Goal: Task Accomplishment & Management: Complete application form

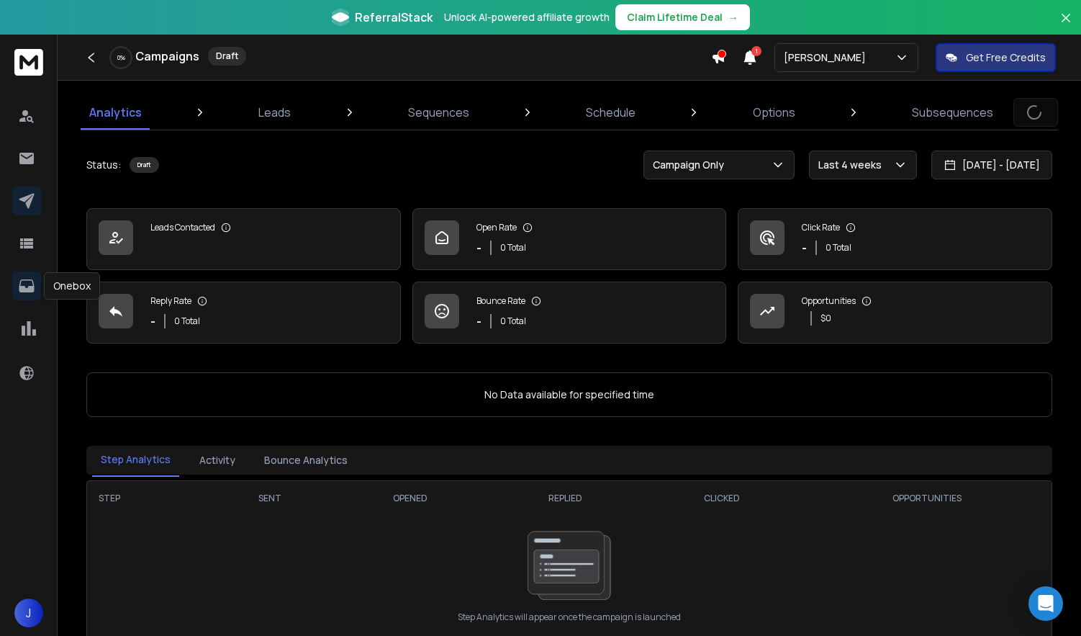
click at [24, 286] on icon at bounding box center [26, 285] width 17 height 17
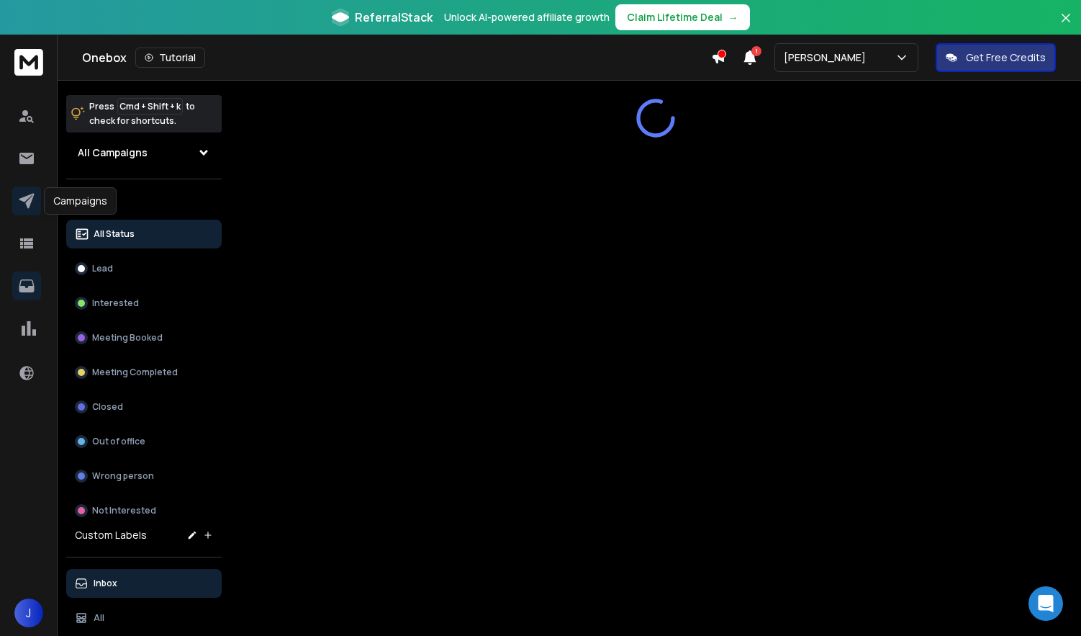
click at [30, 201] on icon at bounding box center [26, 201] width 15 height 15
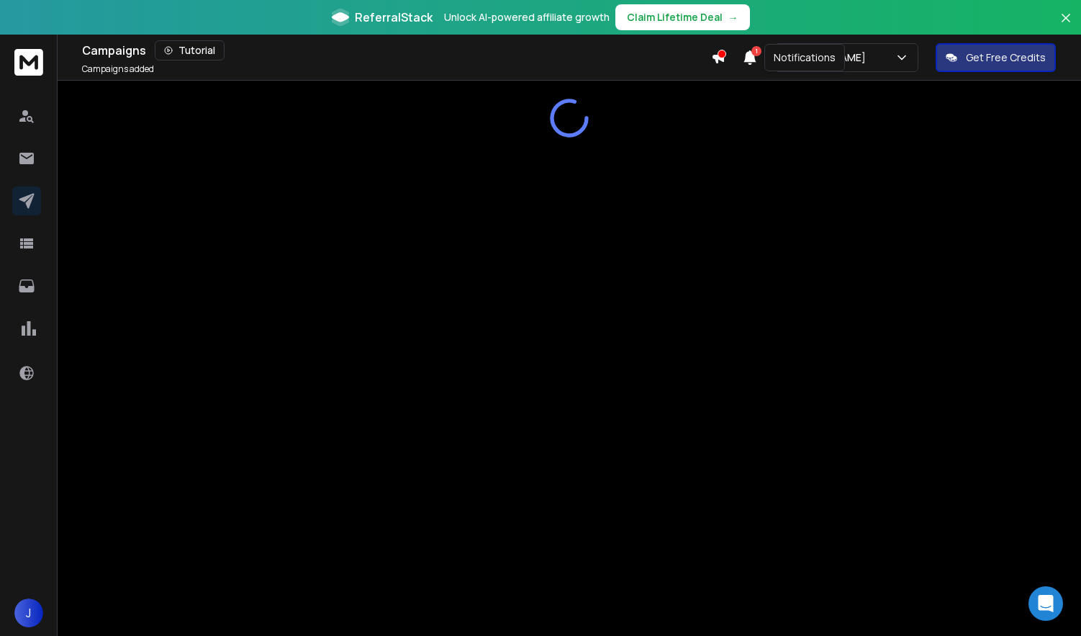
click at [757, 60] on icon at bounding box center [750, 57] width 13 height 14
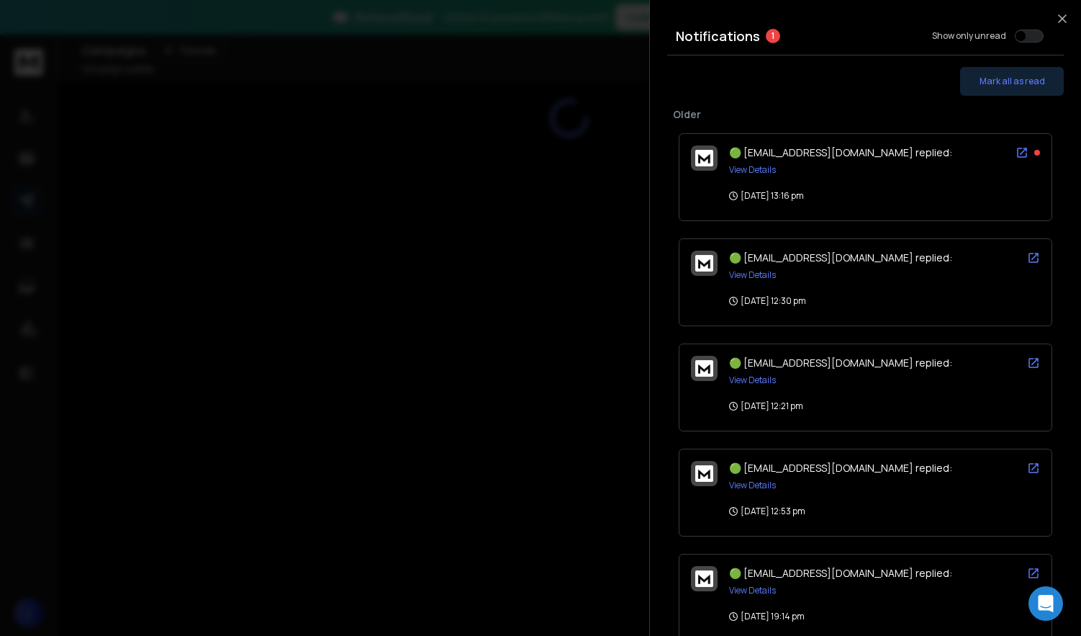
click at [993, 85] on span "Mark all as read" at bounding box center [1013, 82] width 66 height 12
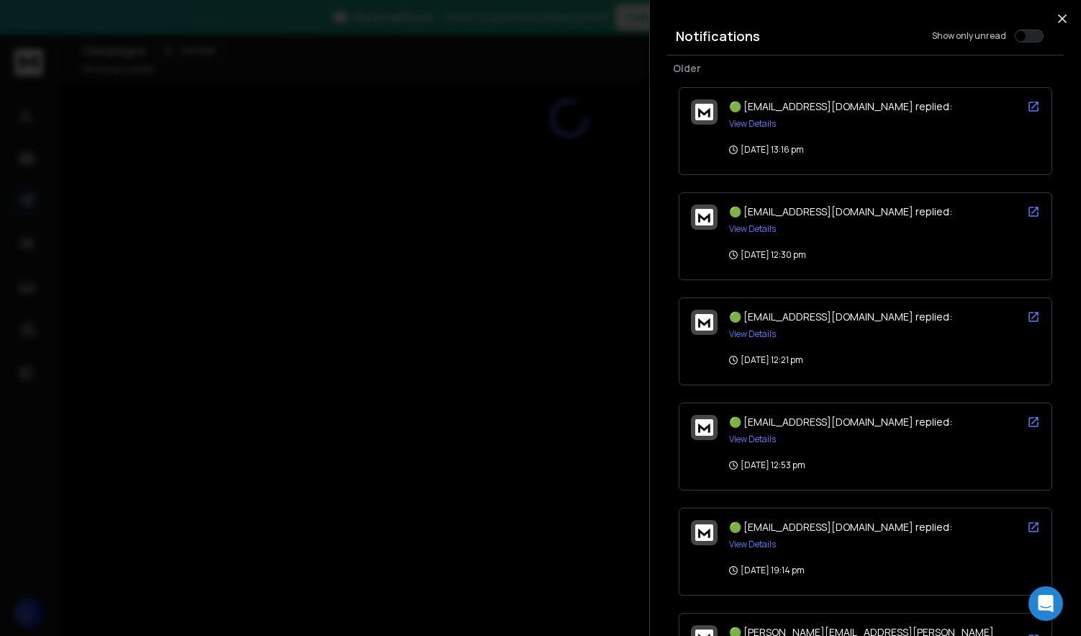
click at [1063, 16] on icon "button" at bounding box center [1062, 19] width 14 height 14
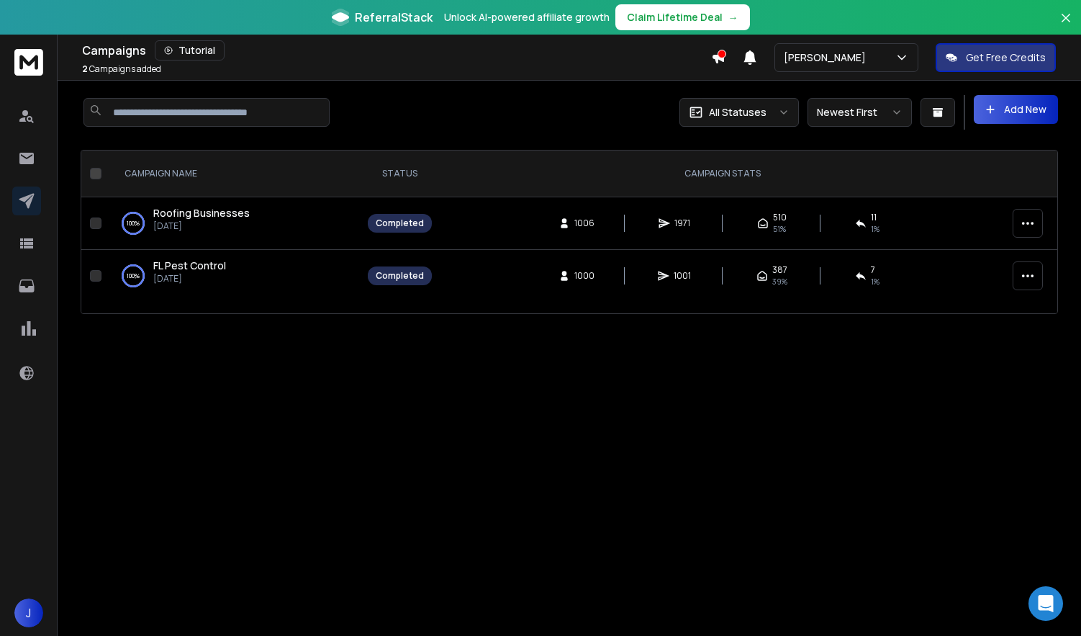
click at [1020, 114] on button "Add New" at bounding box center [1016, 109] width 84 height 29
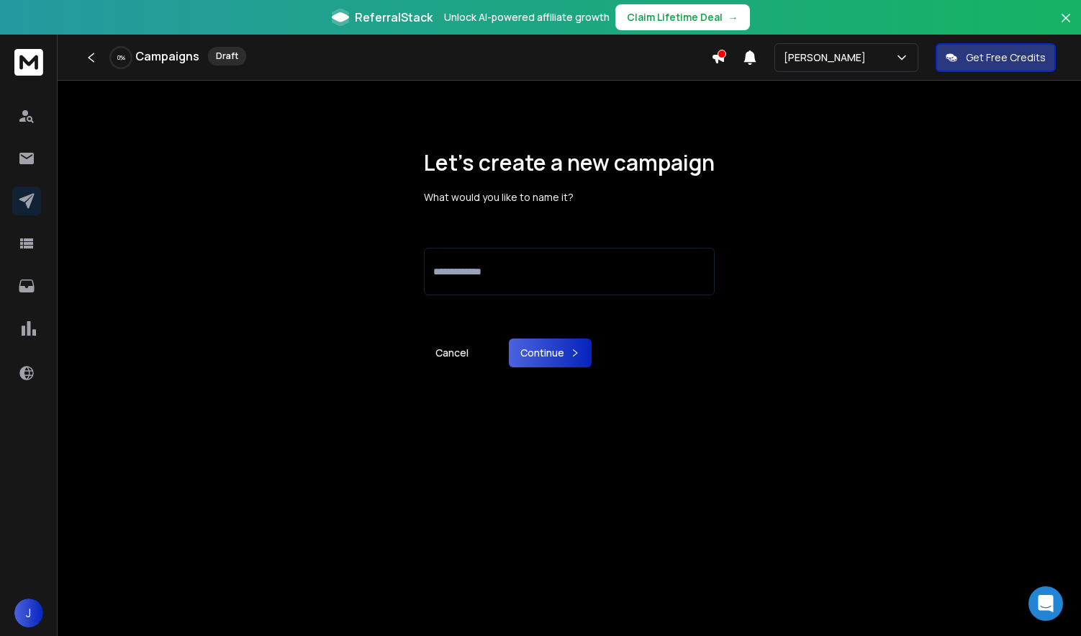
click at [545, 273] on input at bounding box center [569, 272] width 291 height 48
type input "**********"
click at [547, 356] on button "Continue" at bounding box center [550, 352] width 83 height 29
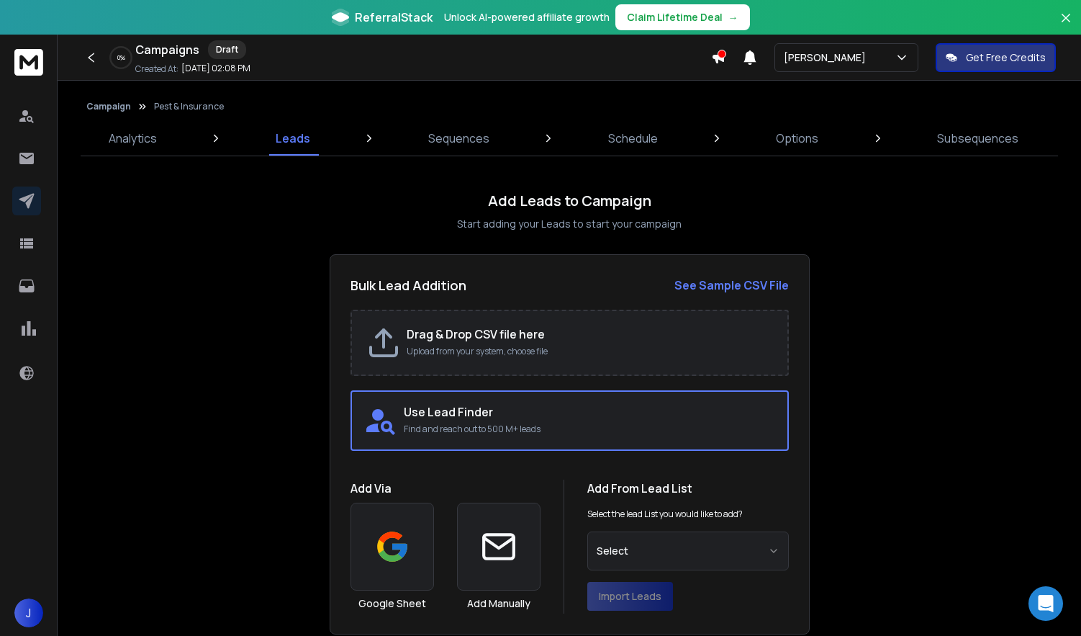
scroll to position [19, 0]
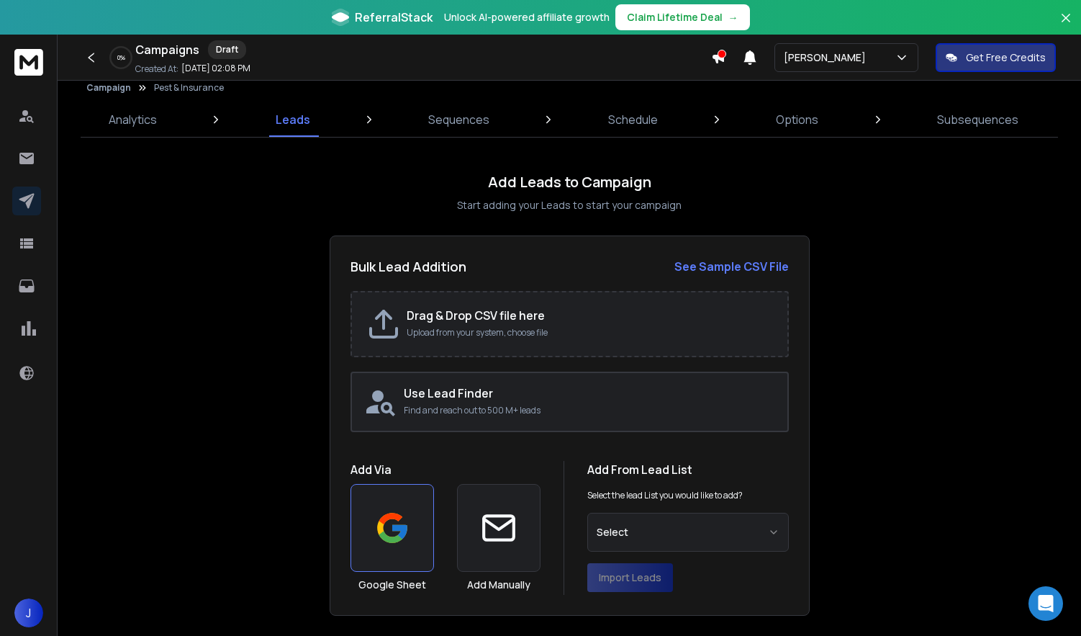
click at [383, 520] on icon at bounding box center [391, 519] width 24 height 12
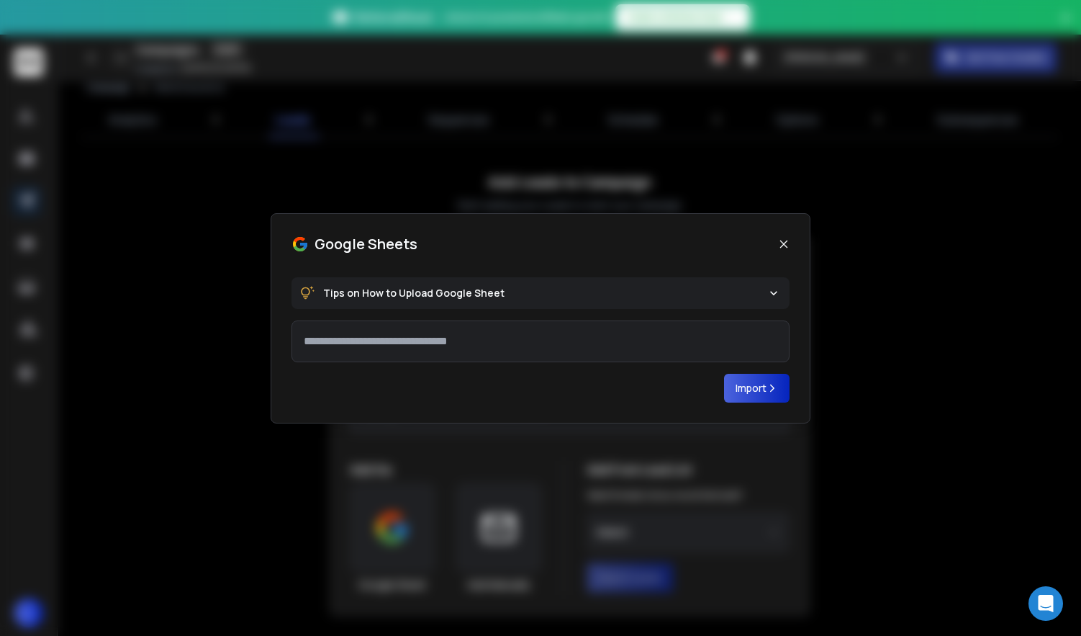
click at [485, 344] on input at bounding box center [541, 341] width 498 height 42
paste input "**********"
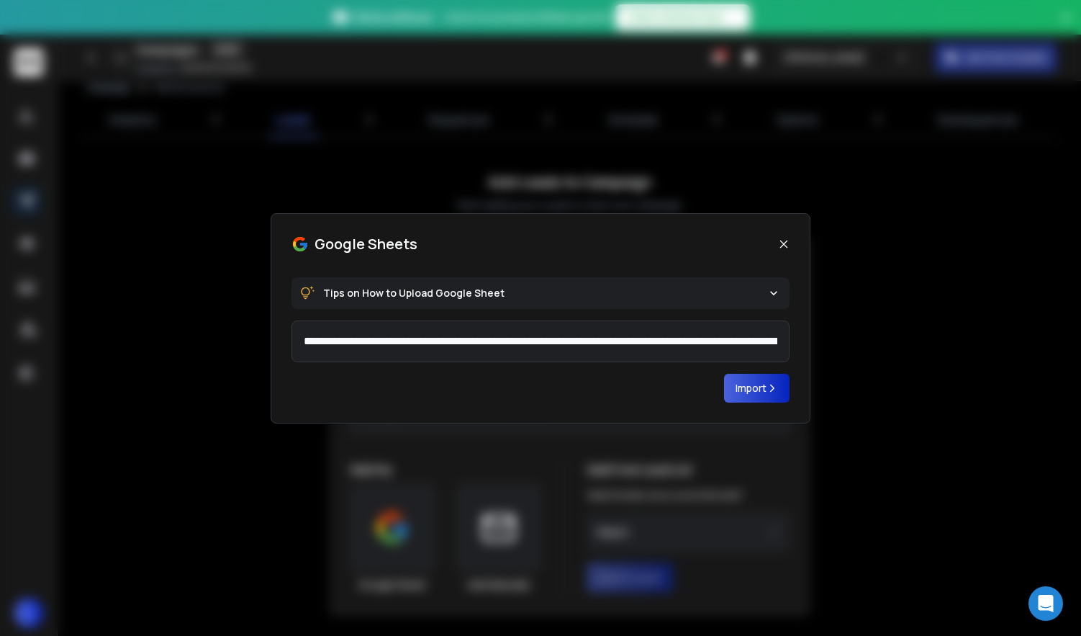
scroll to position [0, 189]
type input "**********"
click at [747, 392] on button "Import" at bounding box center [757, 388] width 66 height 29
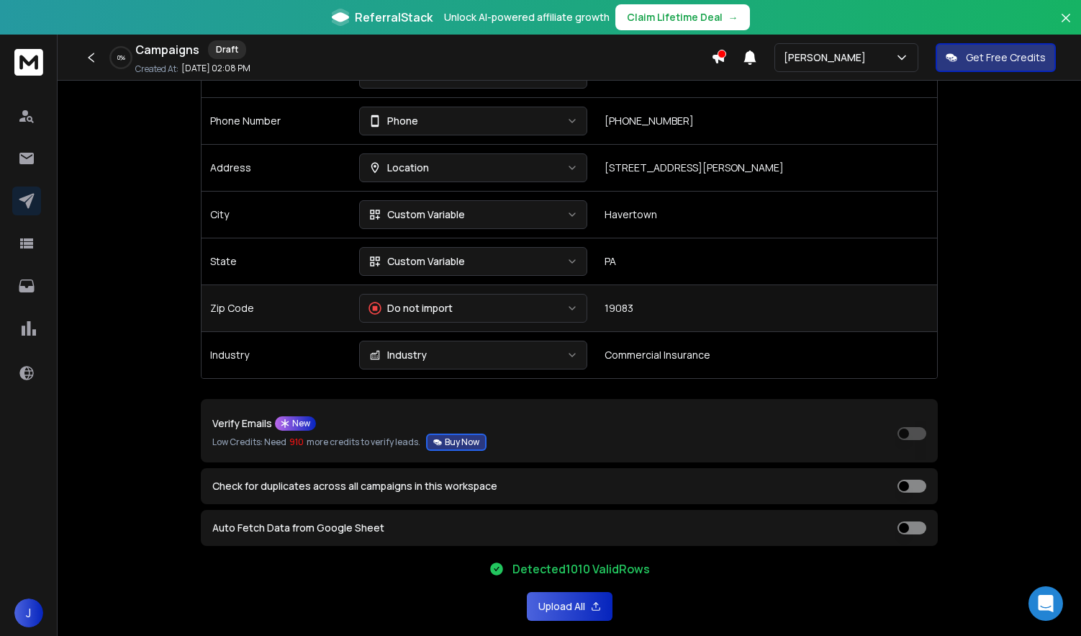
scroll to position [605, 0]
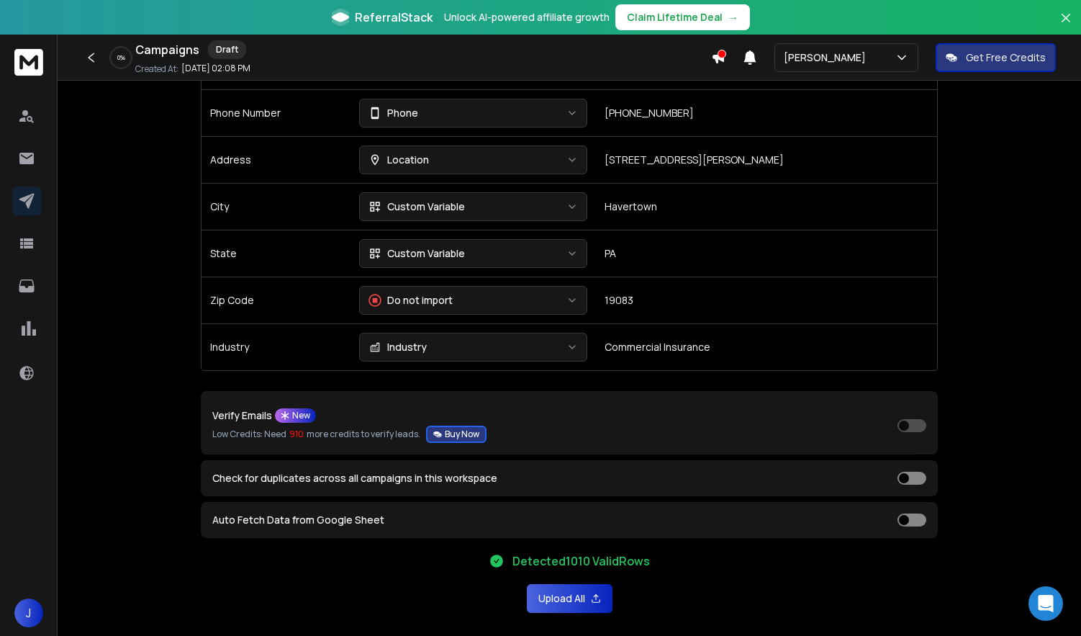
click at [554, 600] on button "Upload All" at bounding box center [570, 598] width 86 height 29
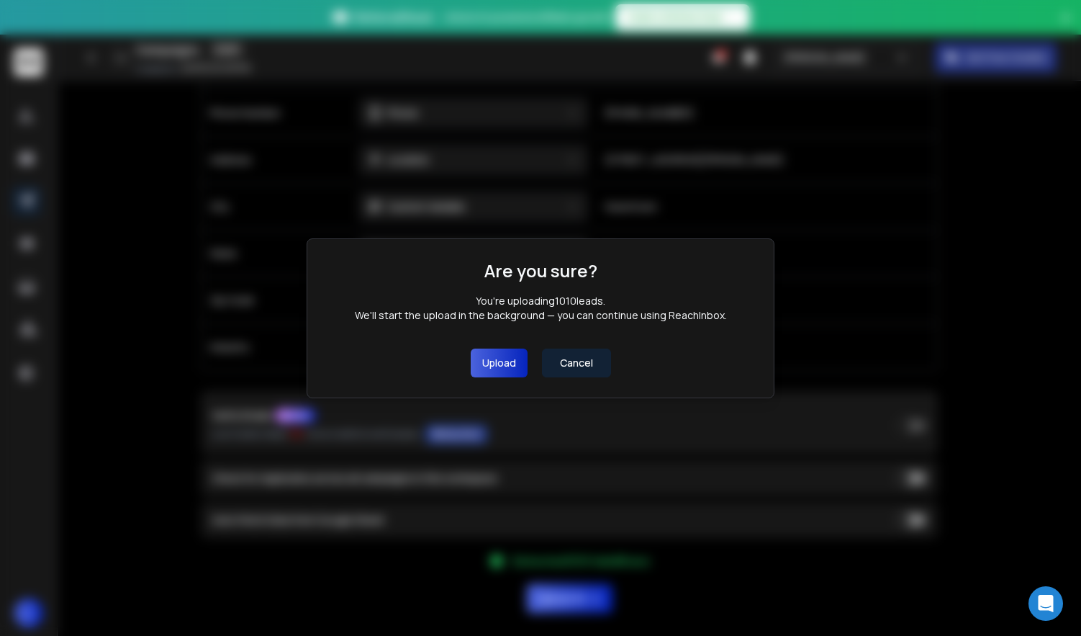
click at [509, 369] on button "Upload" at bounding box center [499, 362] width 57 height 29
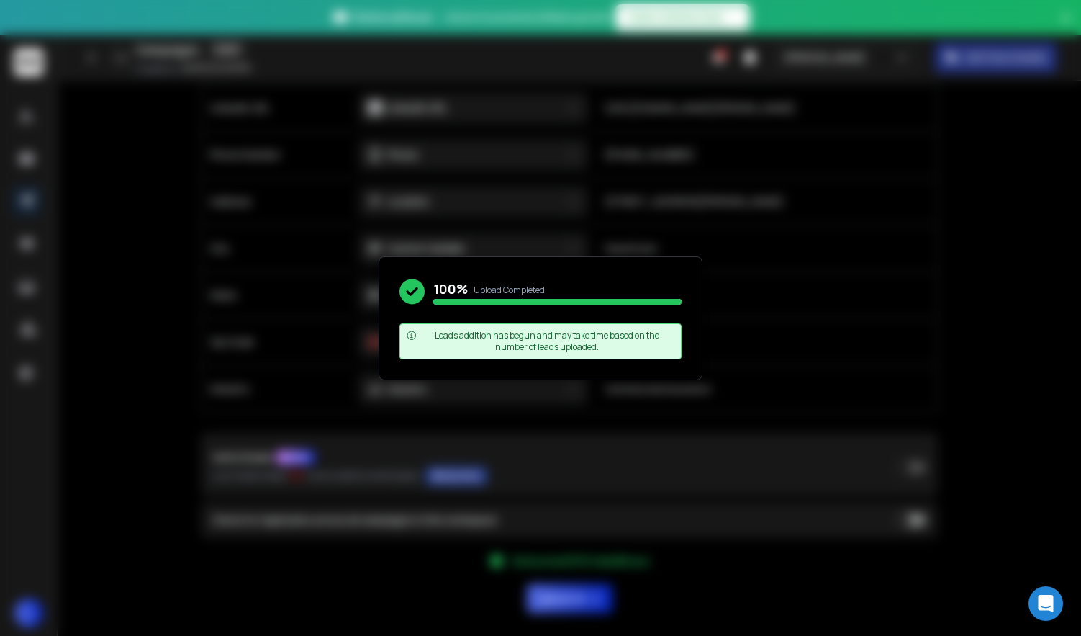
scroll to position [563, 0]
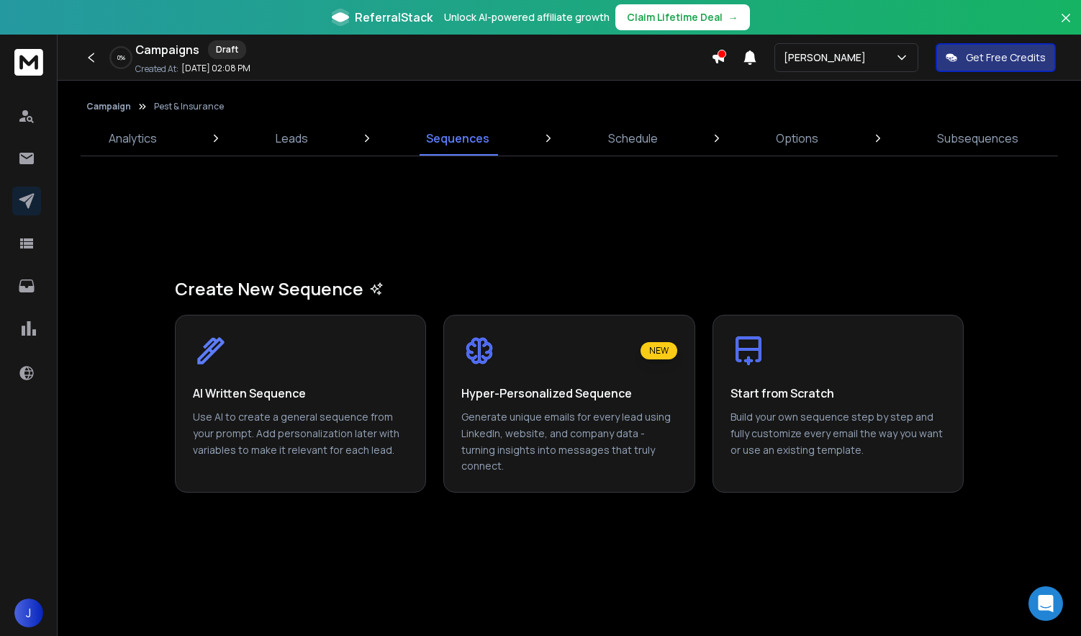
click at [351, 404] on div "AI Written Sequence Use AI to create a general sequence from your prompt. Add p…" at bounding box center [301, 403] width 250 height 176
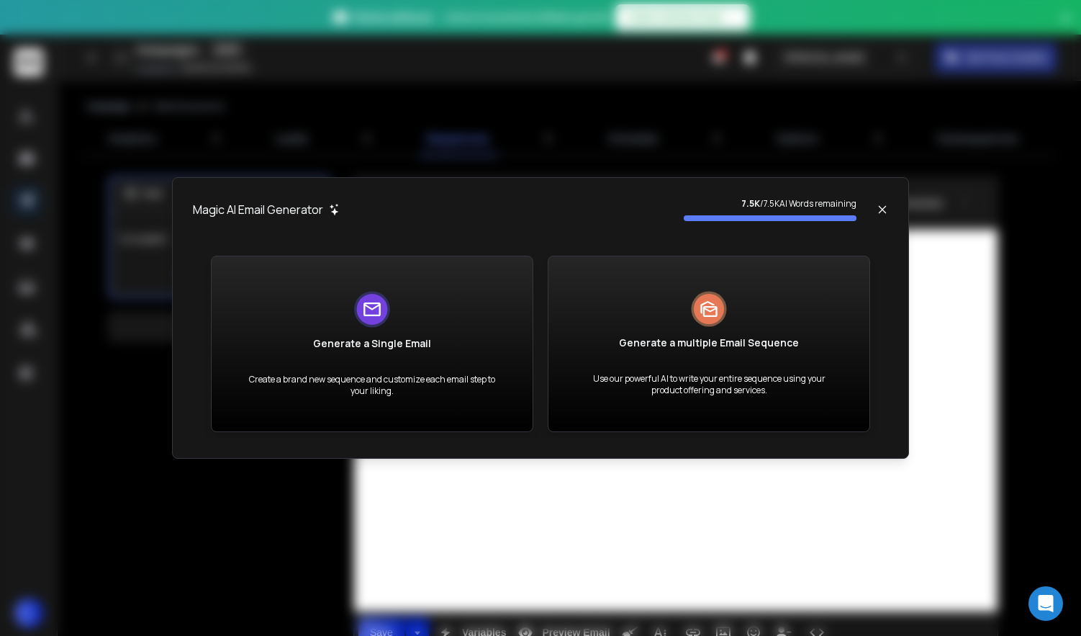
click at [757, 338] on h1 "Generate a multiple Email Sequence" at bounding box center [709, 343] width 180 height 14
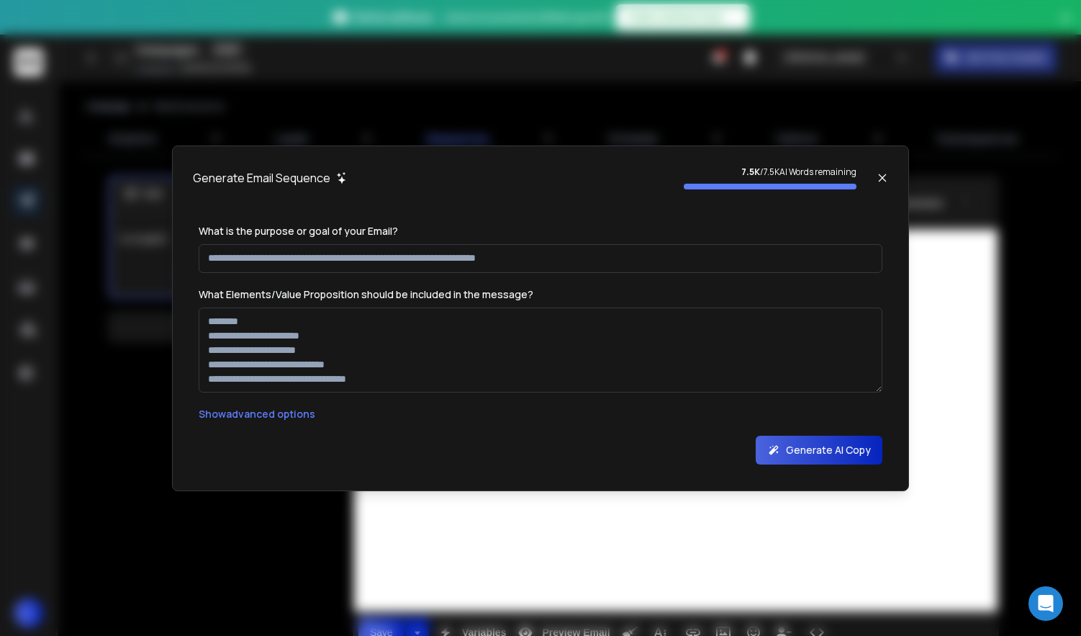
click at [542, 258] on input at bounding box center [541, 258] width 684 height 29
type input "**********"
click at [397, 313] on textarea at bounding box center [541, 349] width 684 height 85
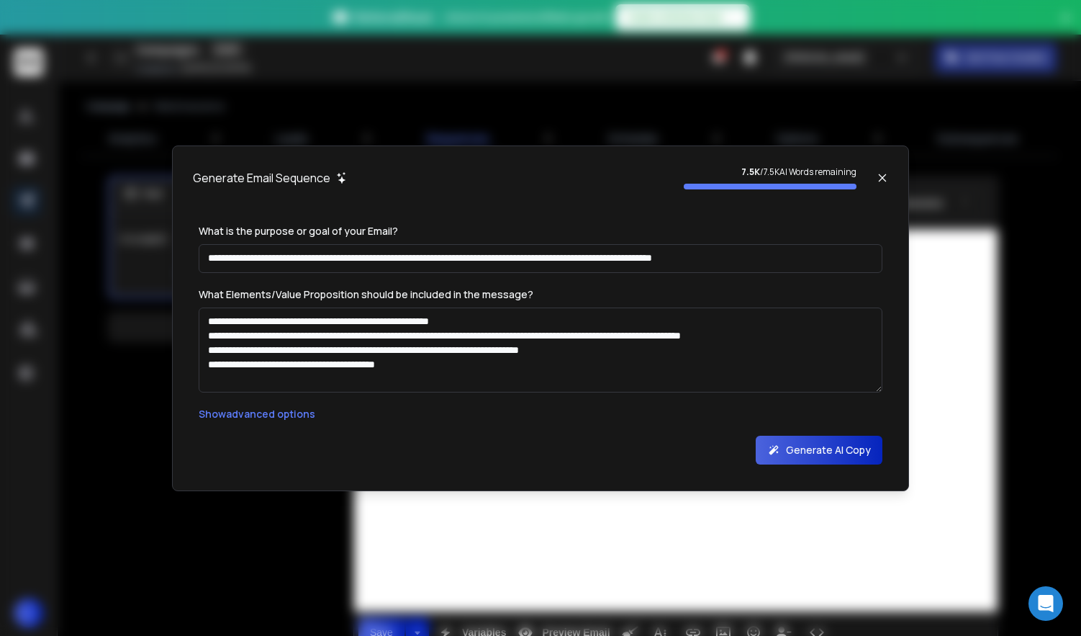
type textarea "**********"
click at [840, 450] on button "Generate AI Copy" at bounding box center [819, 450] width 127 height 29
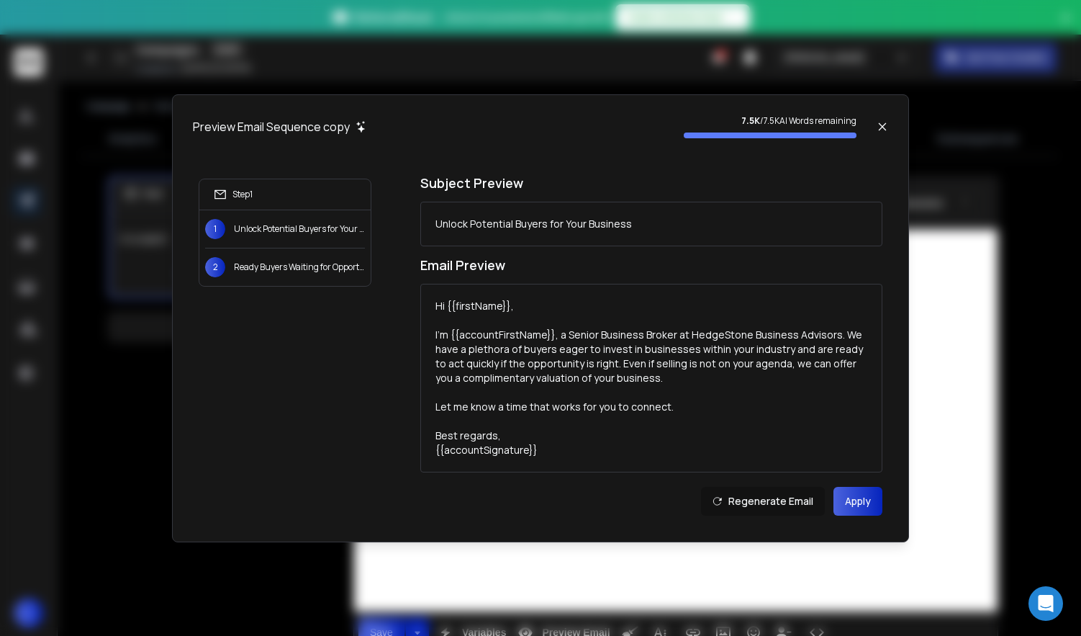
click at [859, 498] on button "Apply" at bounding box center [858, 501] width 49 height 29
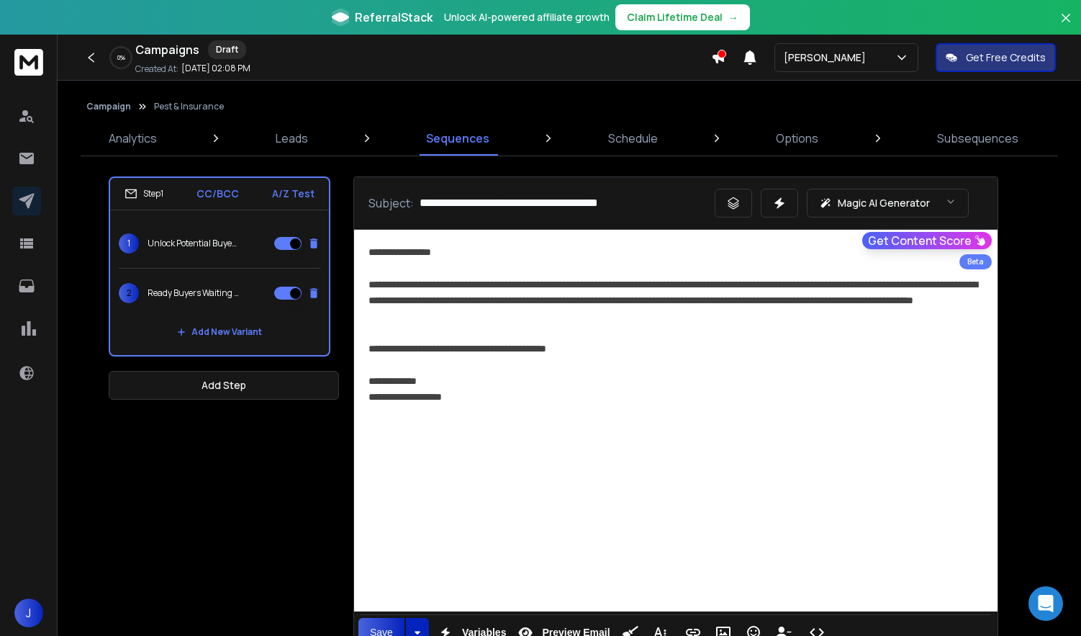
click at [212, 294] on p "Ready Buyers Waiting for Opportunities in Your Industry" at bounding box center [194, 293] width 92 height 12
click at [195, 239] on p "Unlock Potential Buyers for Your Business" at bounding box center [194, 244] width 92 height 12
type input "**********"
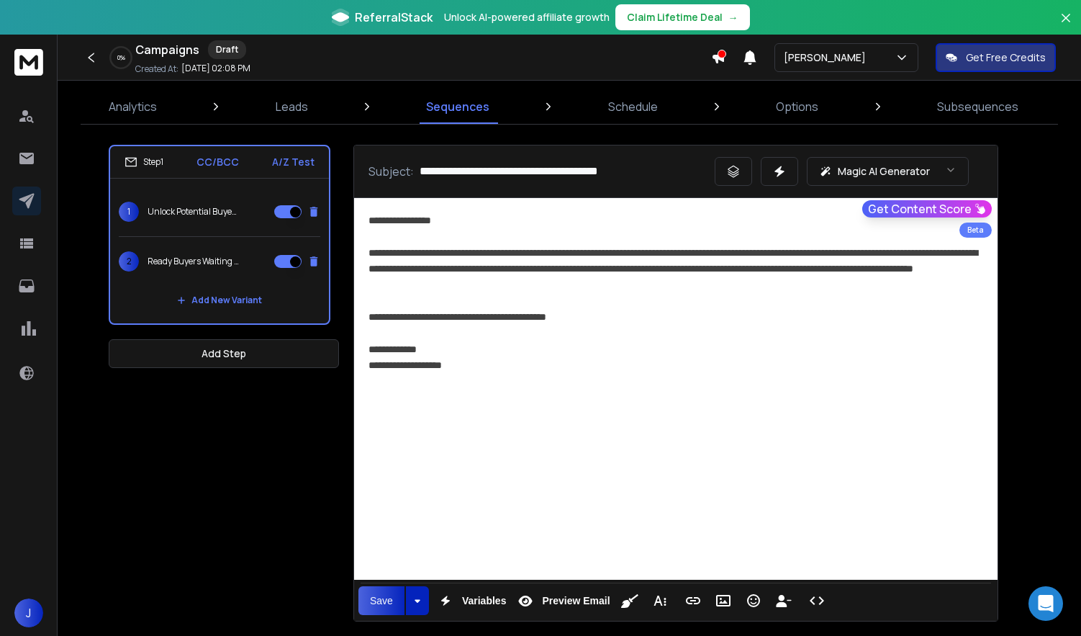
scroll to position [37, 0]
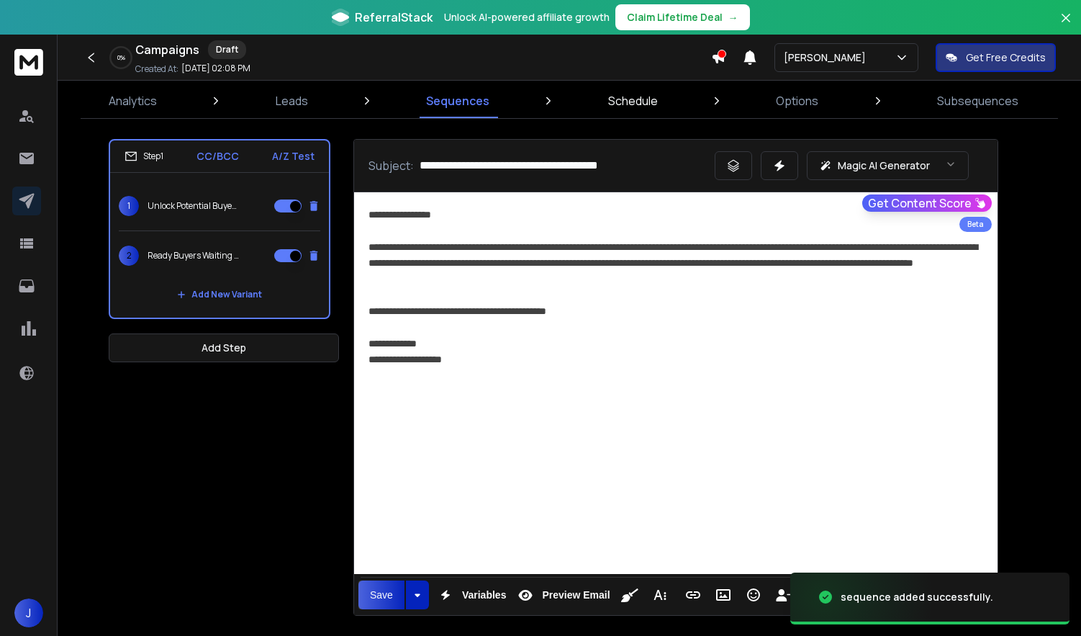
click at [631, 103] on p "Schedule" at bounding box center [633, 100] width 50 height 17
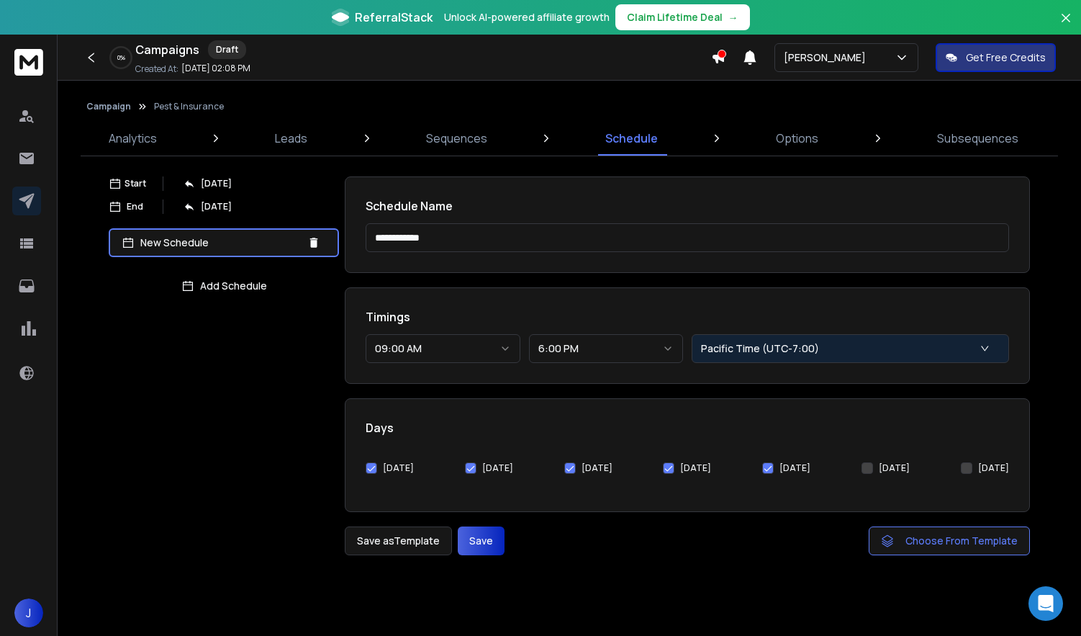
click at [901, 354] on div "Pacific Time (UTC-7:00)" at bounding box center [833, 348] width 264 height 14
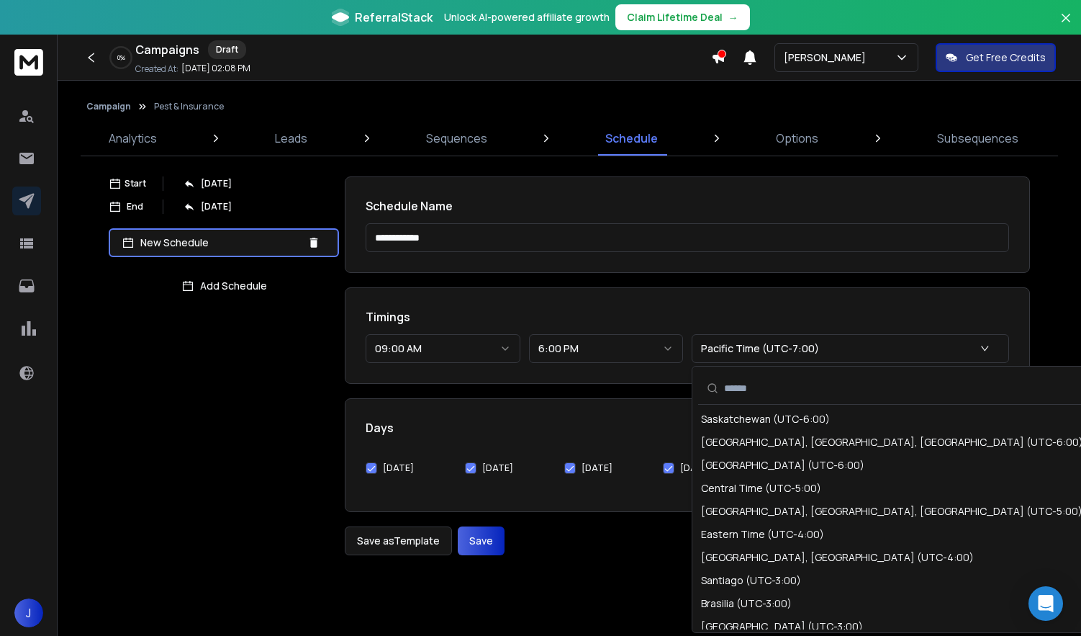
scroll to position [215, 0]
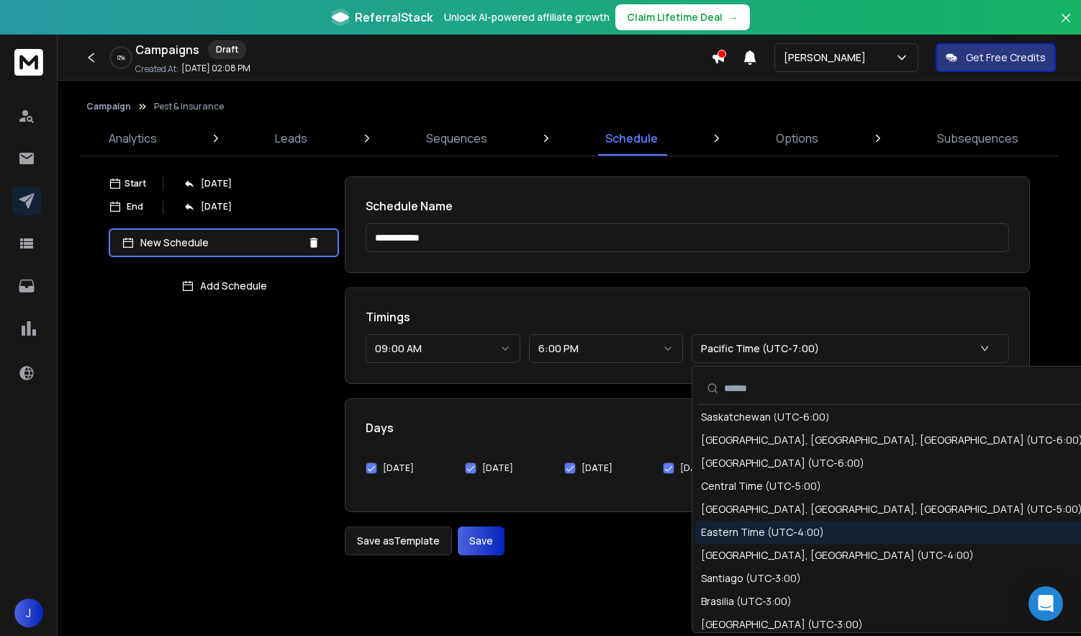
click at [780, 526] on div "Eastern Time (UTC-4:00)" at bounding box center [762, 532] width 123 height 14
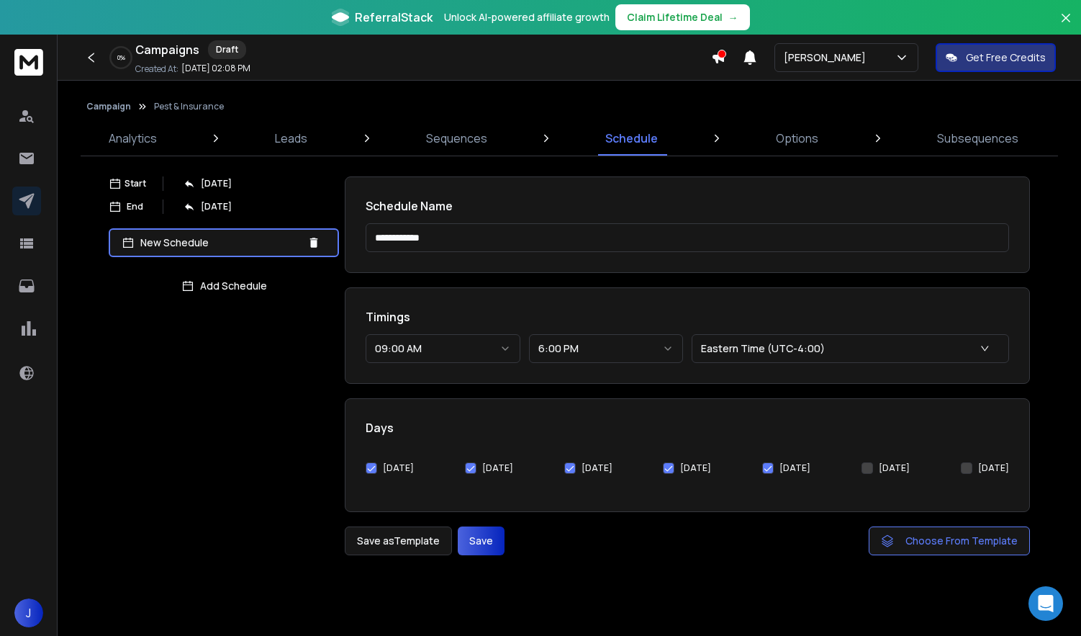
click at [487, 540] on button "Save" at bounding box center [481, 540] width 47 height 29
click at [797, 139] on p "Options" at bounding box center [797, 138] width 42 height 17
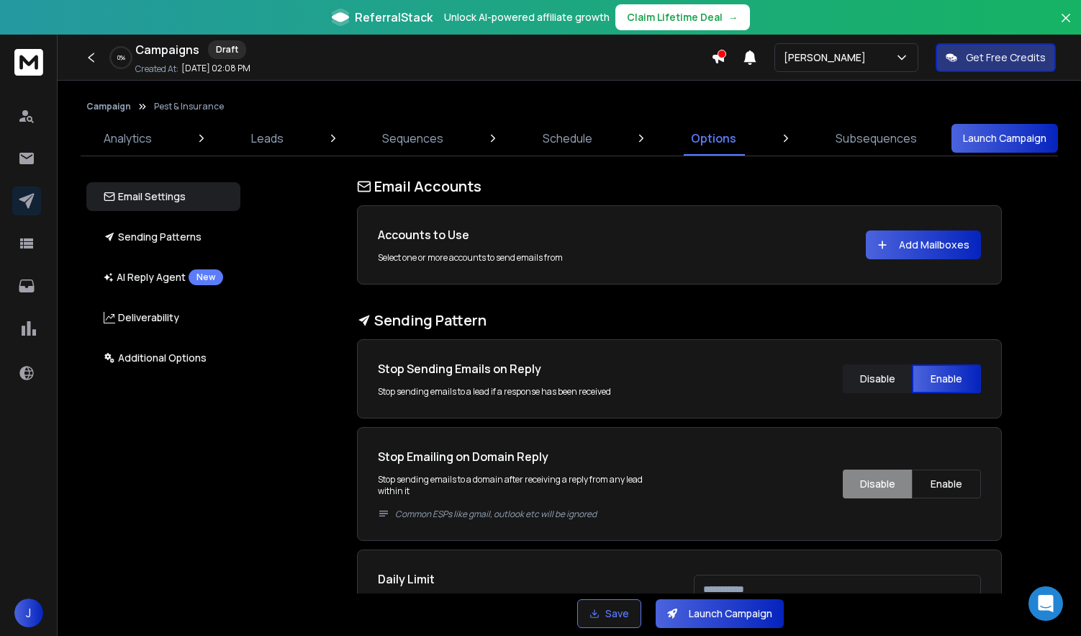
click at [922, 248] on button "Add Mailboxes" at bounding box center [923, 244] width 115 height 29
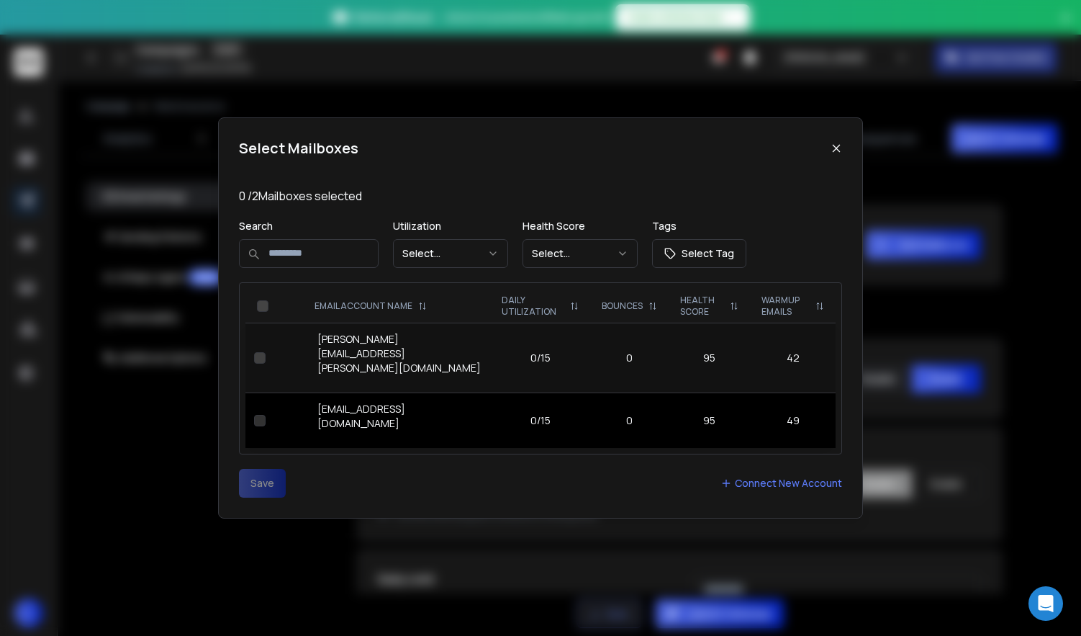
click at [261, 360] on button "button" at bounding box center [260, 358] width 12 height 12
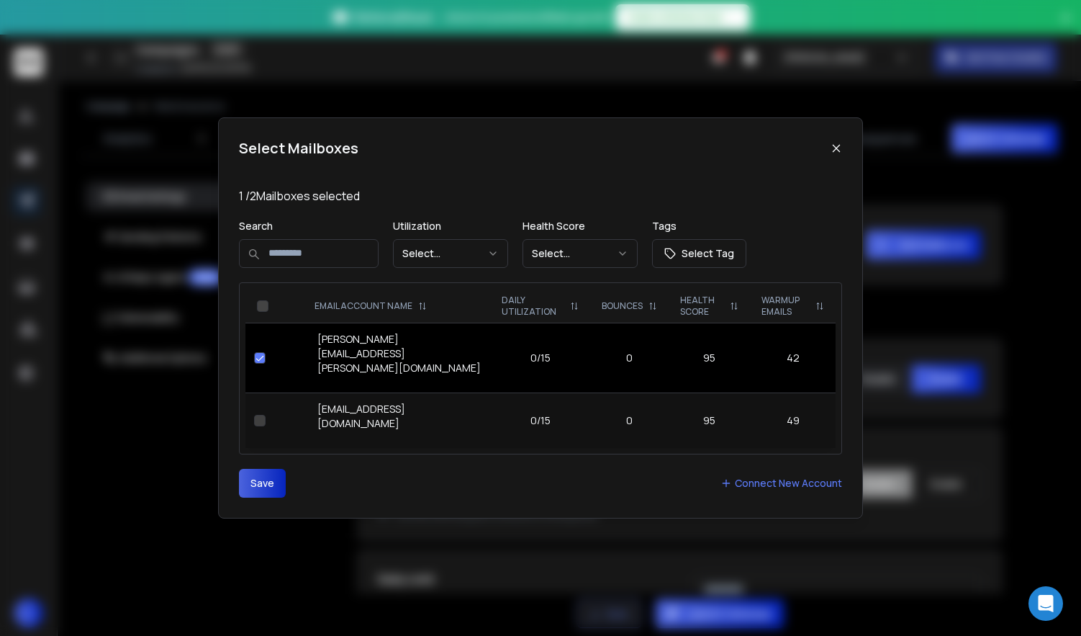
click at [258, 415] on button "button" at bounding box center [260, 421] width 12 height 12
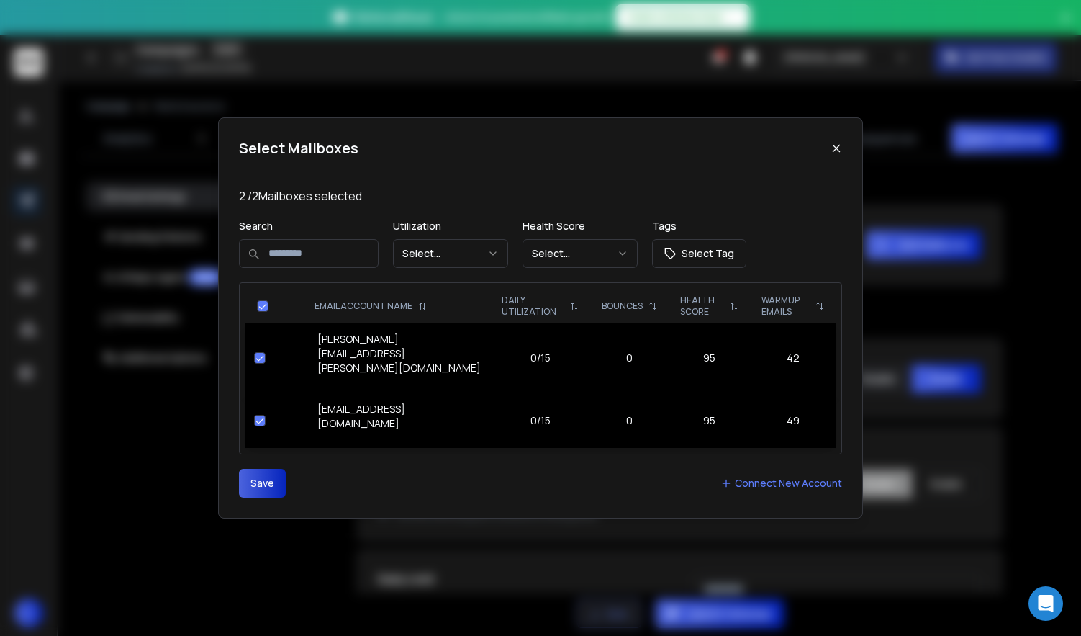
click at [268, 469] on button "Save" at bounding box center [262, 483] width 47 height 29
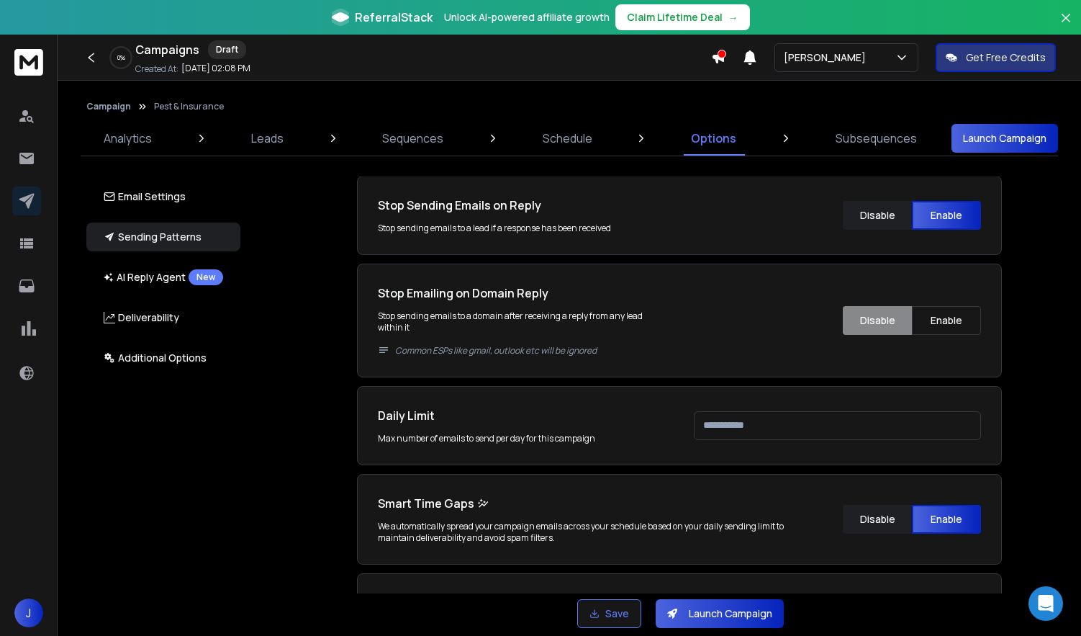
scroll to position [410, 0]
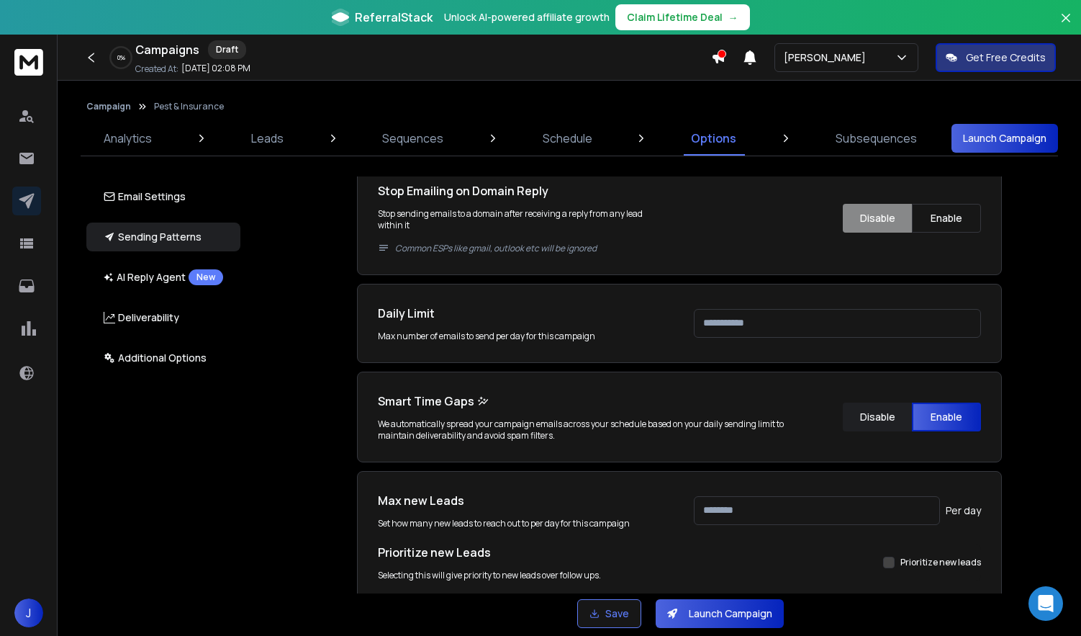
drag, startPoint x: 731, startPoint y: 321, endPoint x: 699, endPoint y: 320, distance: 31.7
click at [699, 320] on input "***" at bounding box center [837, 323] width 287 height 29
type input "***"
click at [680, 390] on div "Smart Time Gaps We automatically spread your campaign emails across your schedu…" at bounding box center [679, 417] width 645 height 91
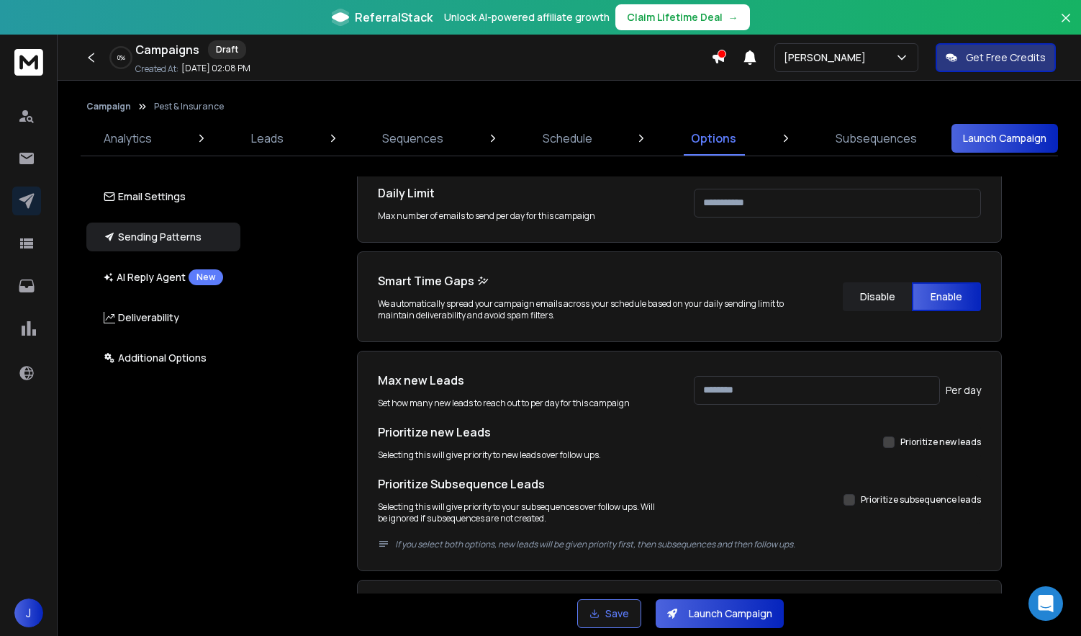
scroll to position [568, 0]
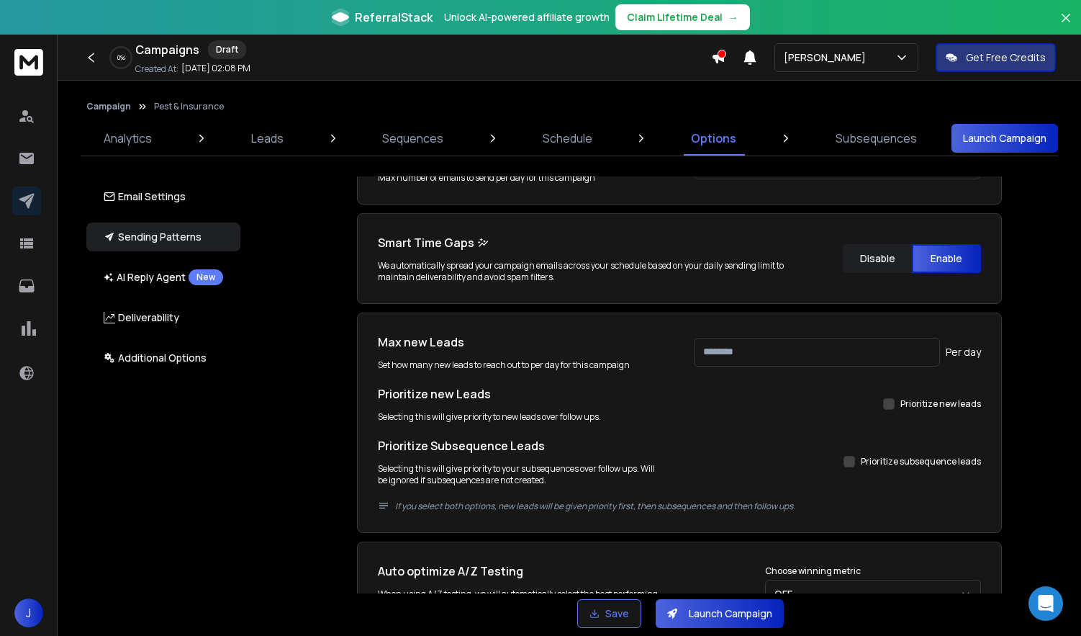
drag, startPoint x: 732, startPoint y: 353, endPoint x: 691, endPoint y: 352, distance: 41.0
click at [691, 352] on div "Max new Leads Set how many new leads to reach out to per day for this campaign …" at bounding box center [679, 351] width 603 height 37
type input "***"
click at [1015, 409] on div "Email Accounts Accounts to Use Select one or more accounts to send emails from …" at bounding box center [689, 384] width 850 height 417
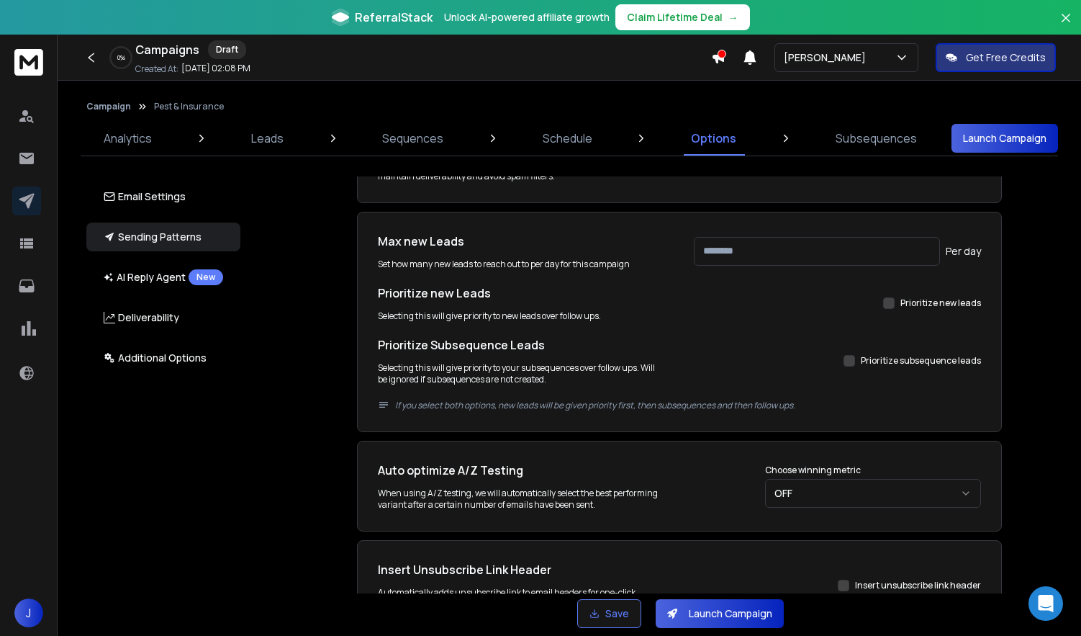
scroll to position [686, 0]
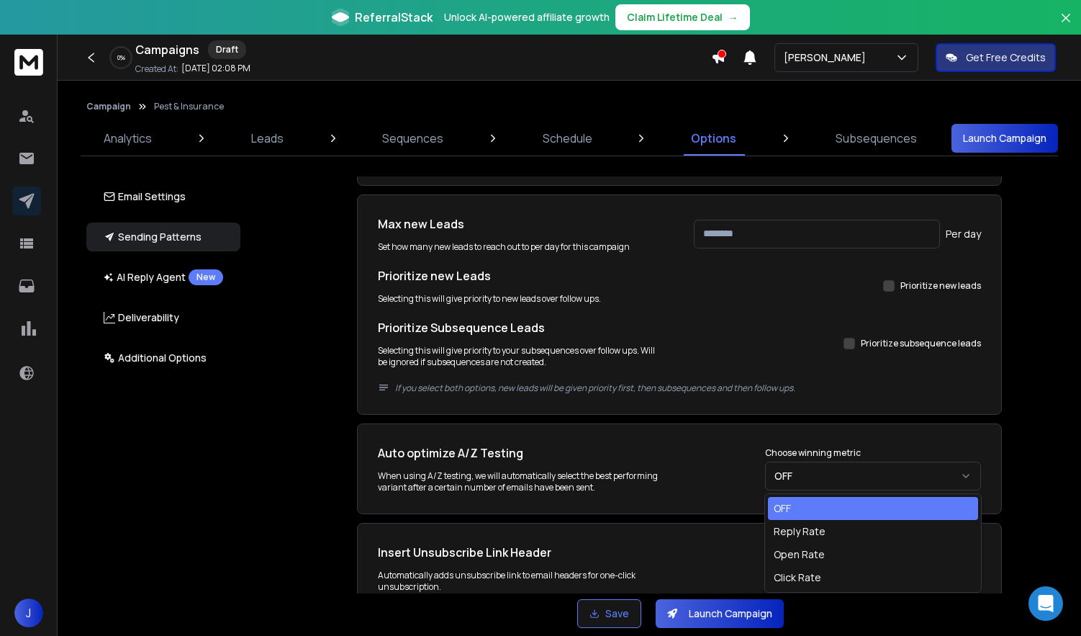
click at [868, 478] on button "OFF" at bounding box center [873, 476] width 216 height 29
select select "**********"
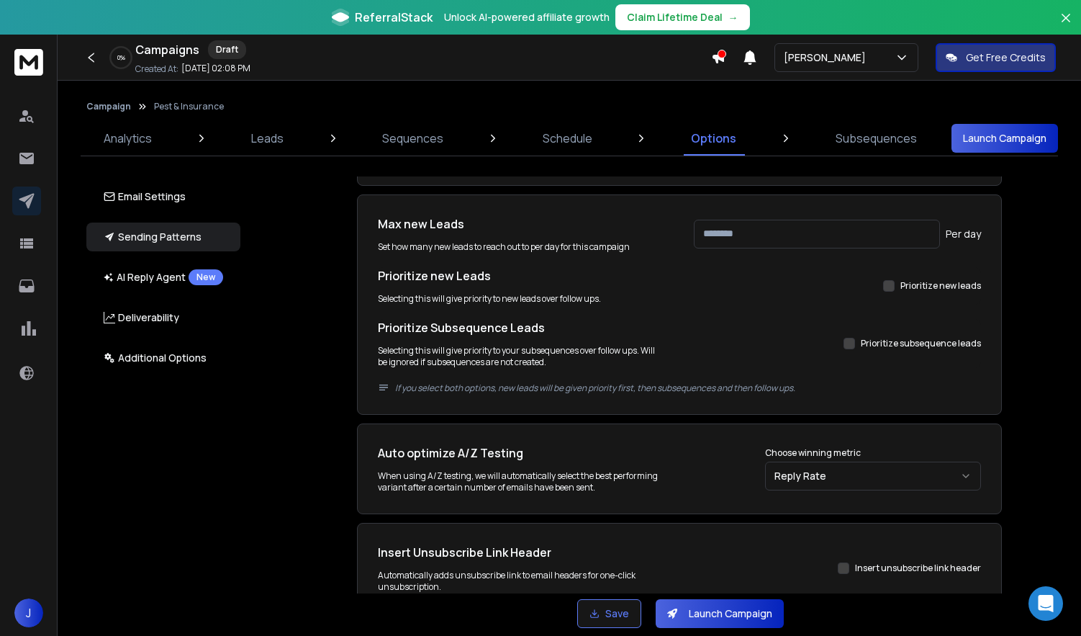
click at [1021, 478] on div "Email Accounts Accounts to Use Select one or more accounts to send emails from …" at bounding box center [689, 384] width 850 height 417
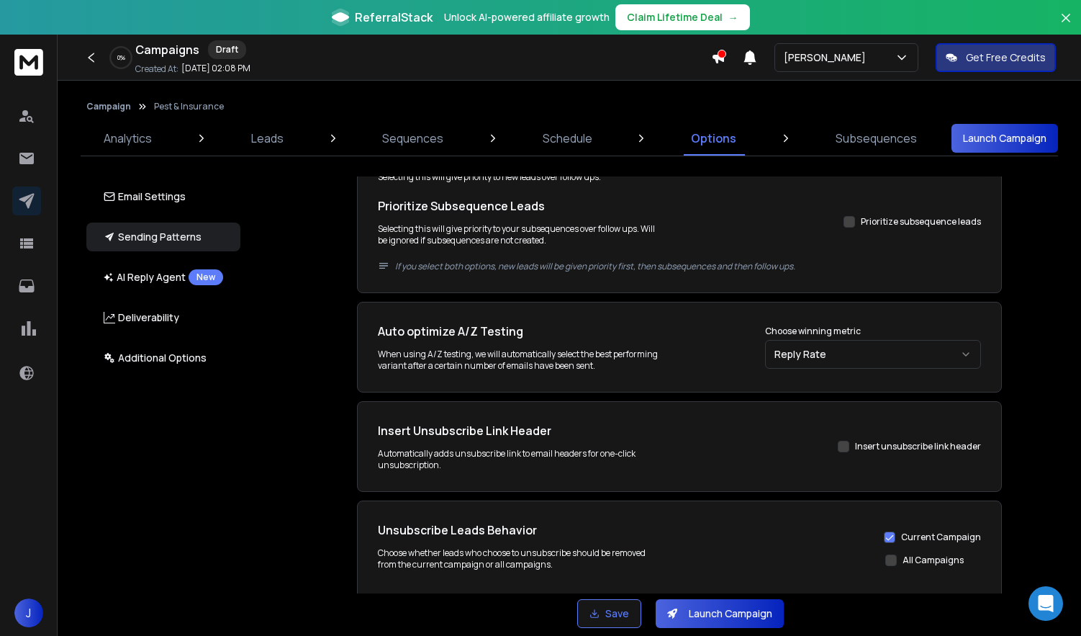
scroll to position [812, 0]
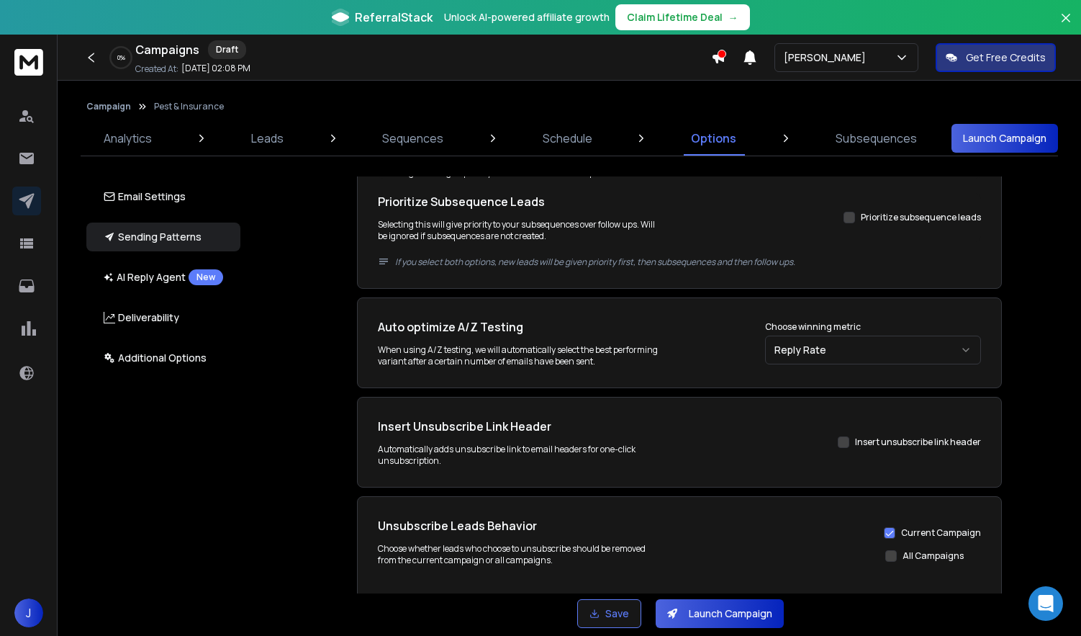
click at [849, 442] on button "Insert unsubscribe link header" at bounding box center [844, 442] width 12 height 12
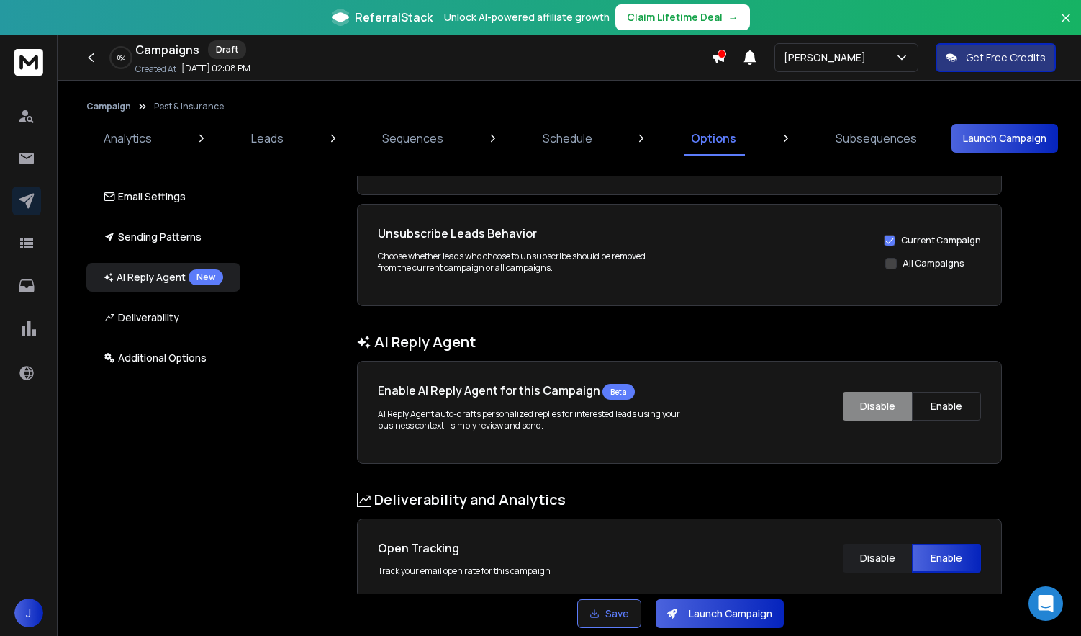
scroll to position [1106, 0]
click at [955, 410] on button "Enable" at bounding box center [946, 404] width 69 height 29
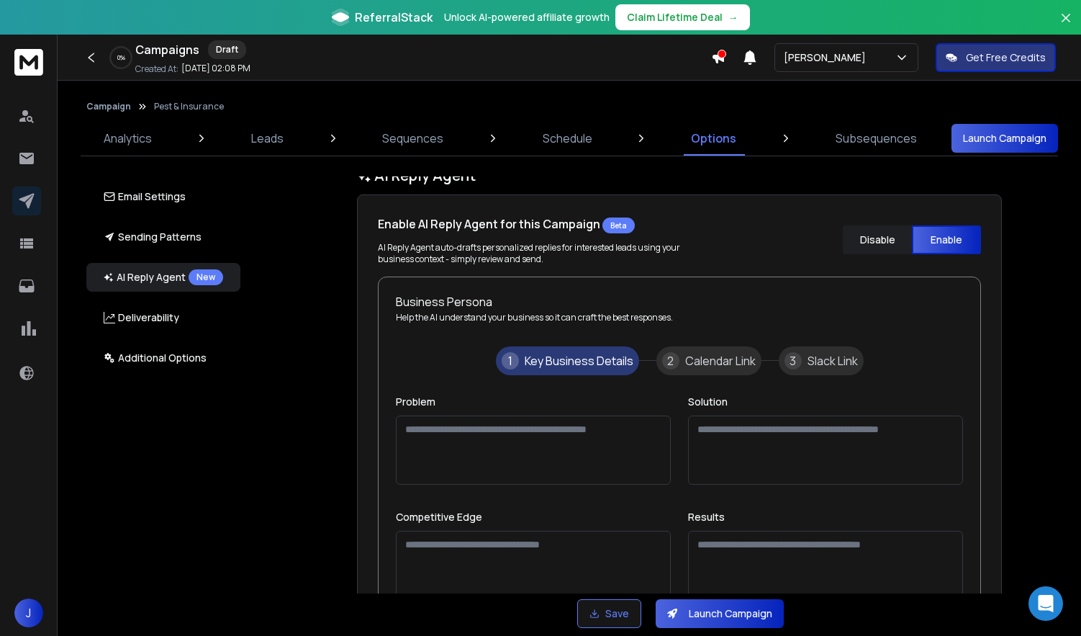
scroll to position [1281, 0]
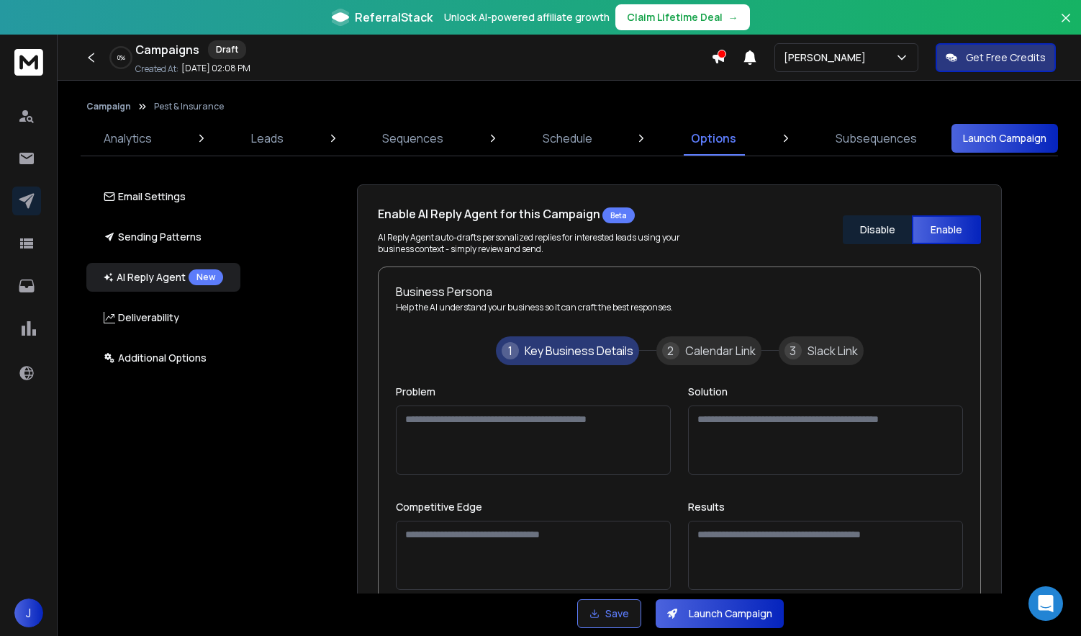
click at [877, 235] on button "Disable" at bounding box center [877, 229] width 69 height 29
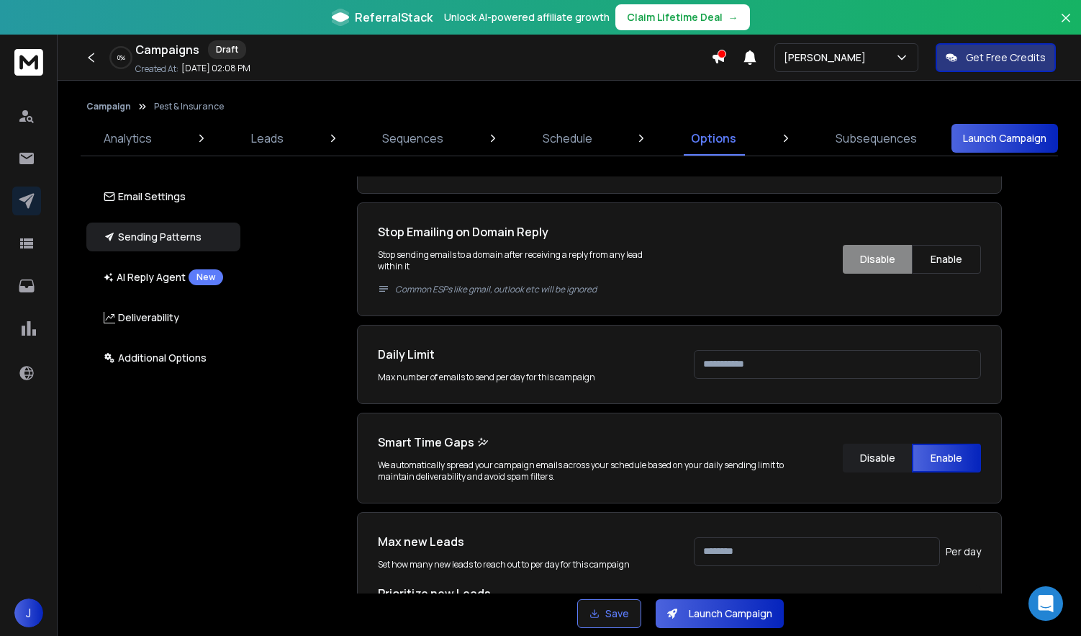
scroll to position [0, 0]
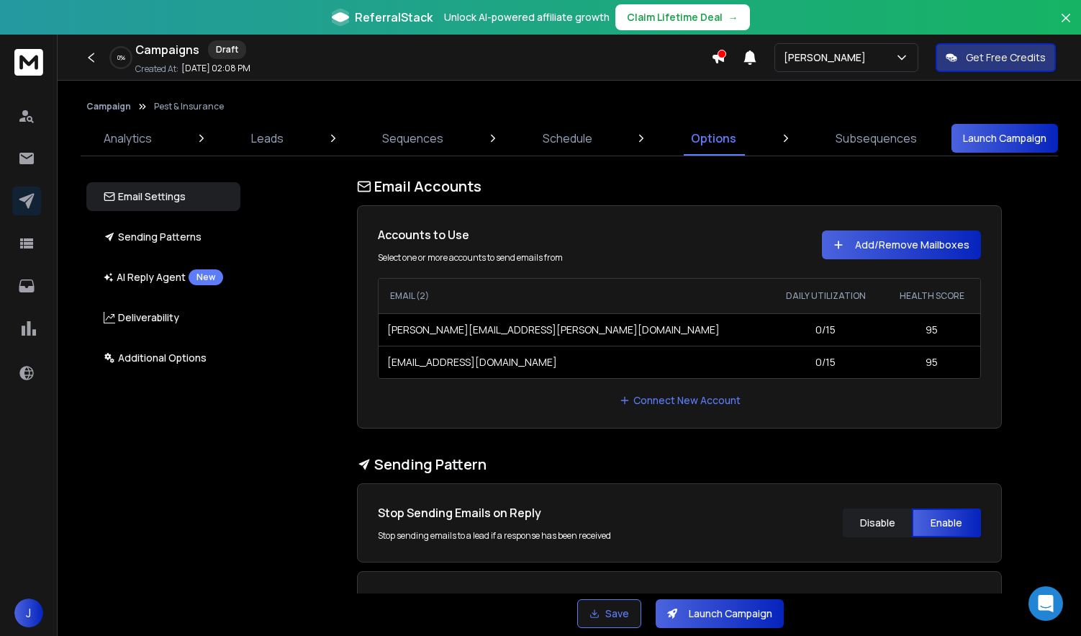
click at [1003, 136] on button "Launch Campaign" at bounding box center [1005, 138] width 107 height 29
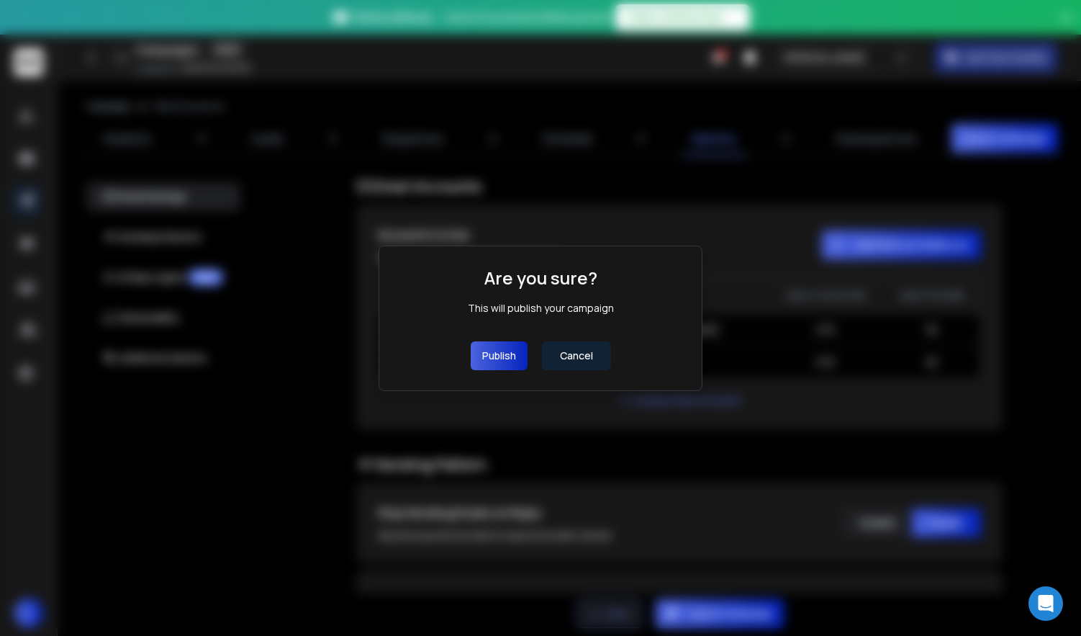
click at [510, 359] on button "Publish" at bounding box center [499, 355] width 57 height 29
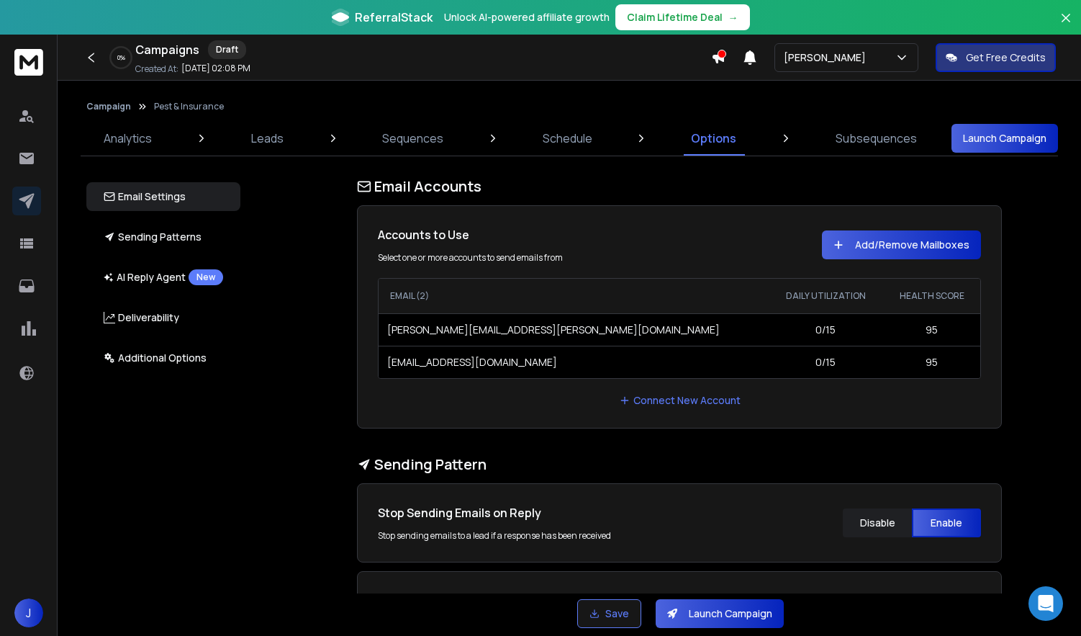
click at [980, 134] on button "Launch Campaign" at bounding box center [1005, 138] width 107 height 29
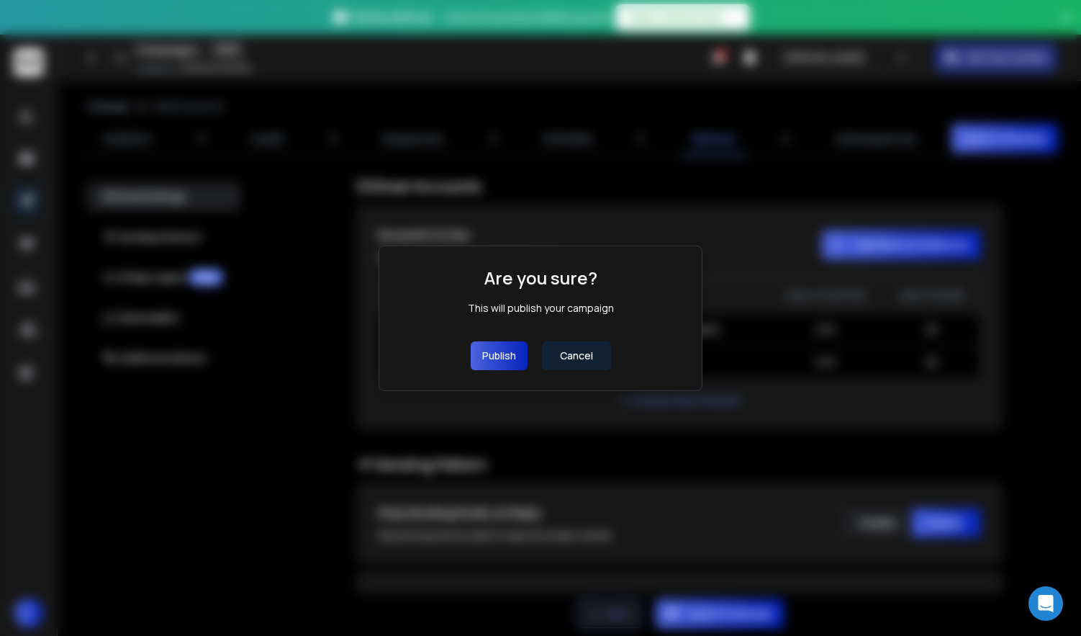
click at [491, 356] on button "Publish" at bounding box center [499, 355] width 57 height 29
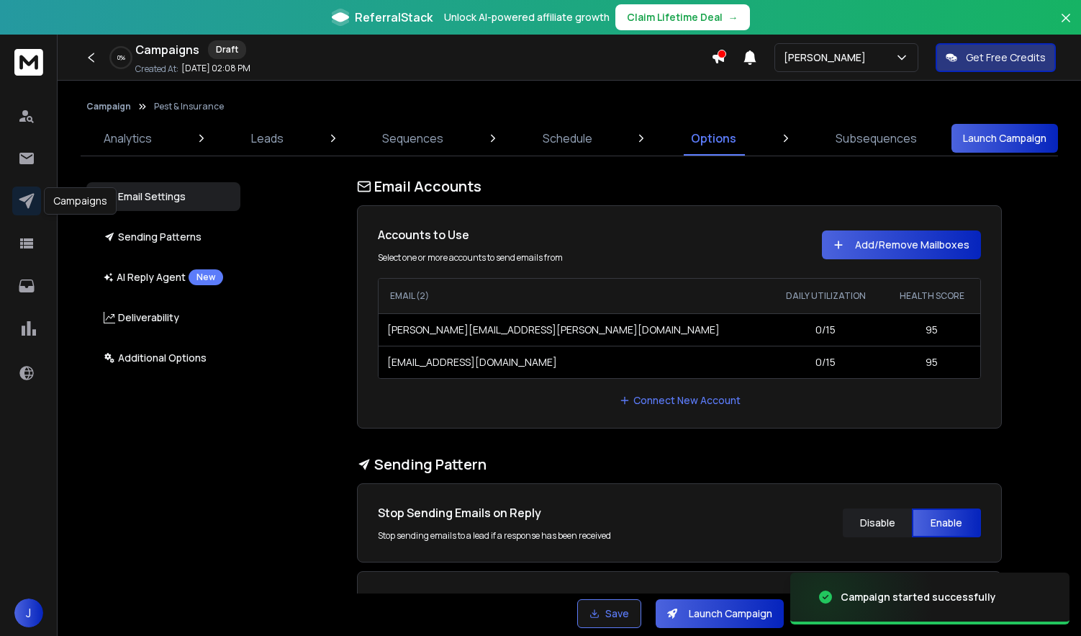
click at [30, 204] on icon at bounding box center [26, 201] width 15 height 15
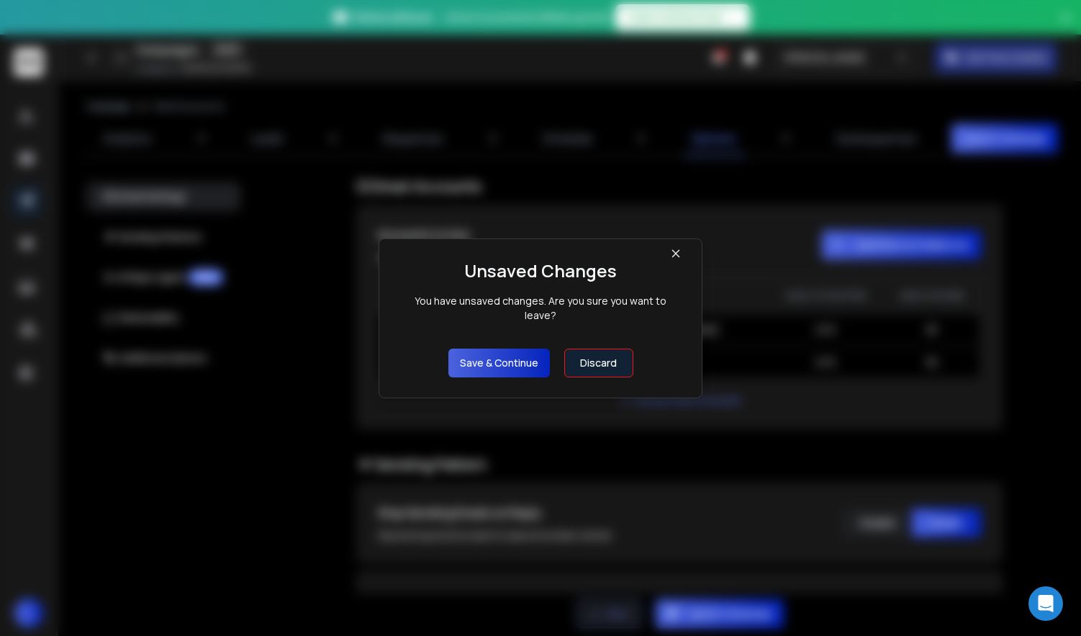
click at [508, 354] on button "Save & Continue" at bounding box center [500, 362] width 102 height 29
